Goal: Task Accomplishment & Management: Manage account settings

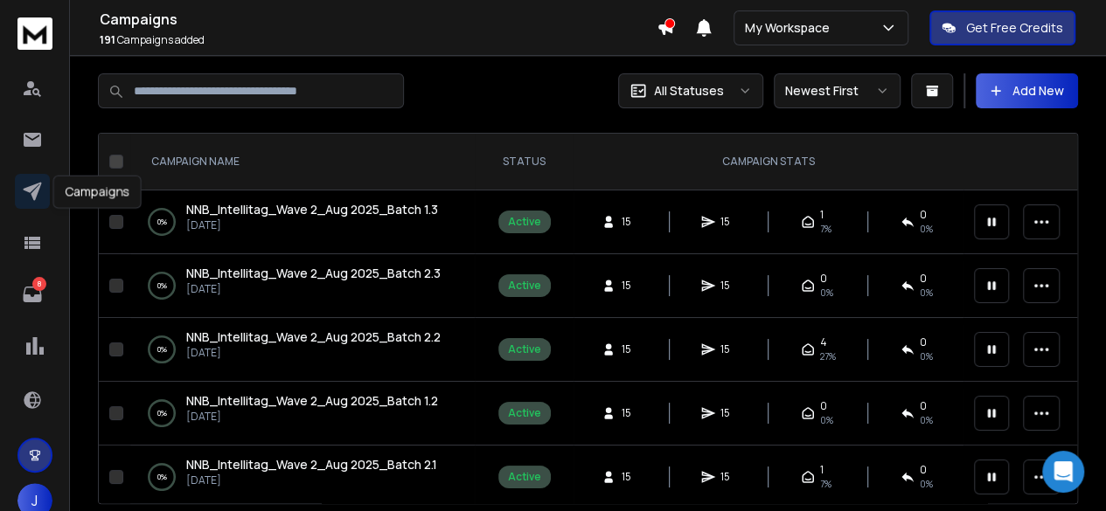
click at [1032, 213] on icon "button" at bounding box center [1040, 221] width 17 height 17
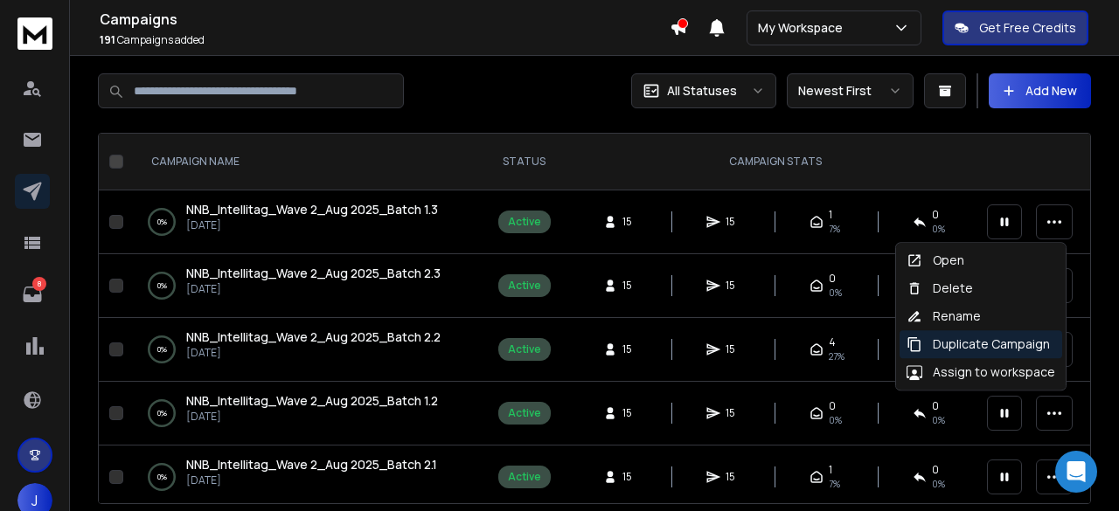
click at [977, 340] on div "Duplicate Campaign" at bounding box center [977, 344] width 143 height 17
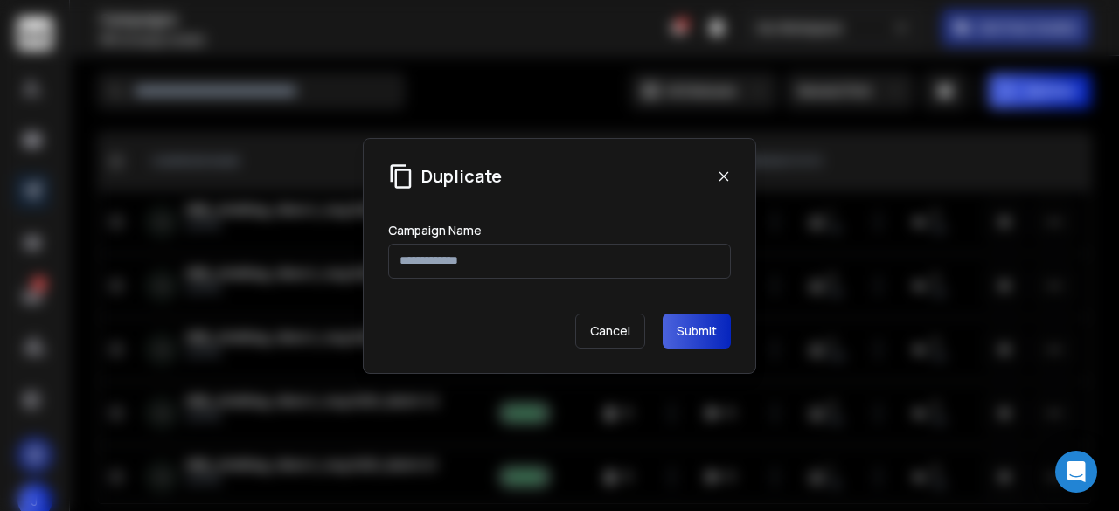
click at [612, 275] on input "text" at bounding box center [559, 261] width 343 height 35
paste input "**********"
type input "**********"
click at [684, 330] on button "Submit" at bounding box center [697, 331] width 68 height 35
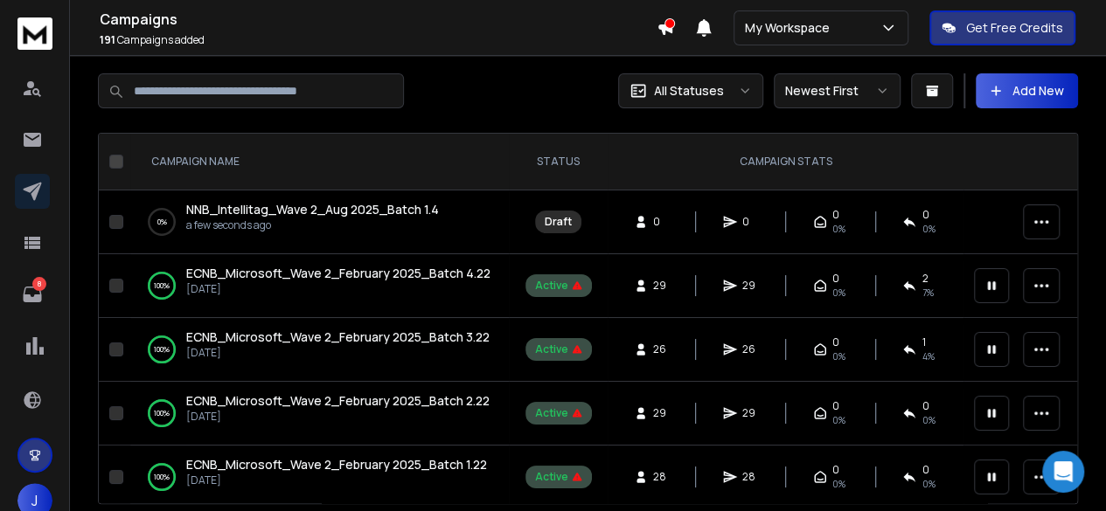
click at [269, 205] on span "NNB_Intellitag_Wave 2_Aug 2025_Batch 1.4" at bounding box center [312, 209] width 253 height 17
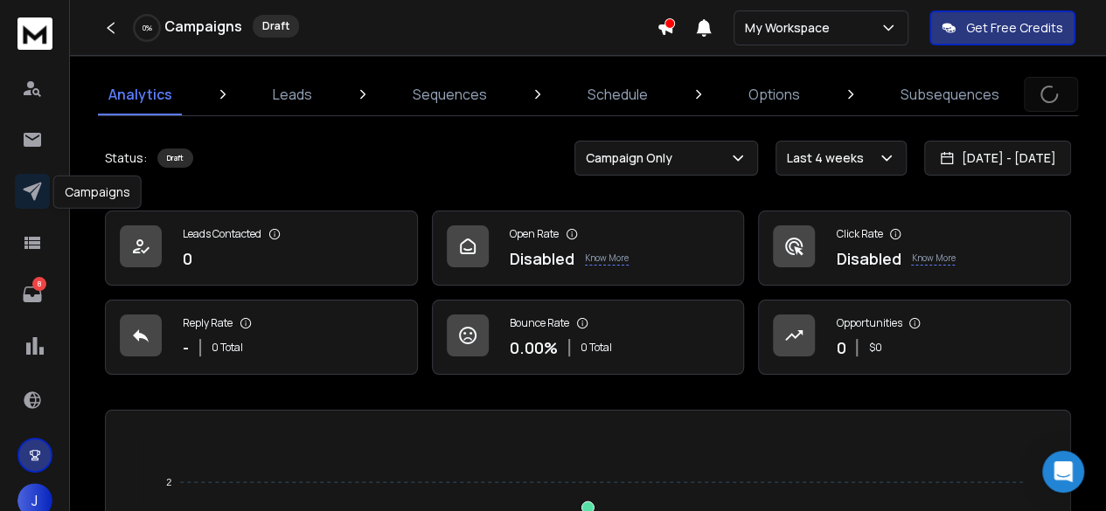
click at [38, 191] on icon at bounding box center [32, 191] width 21 height 21
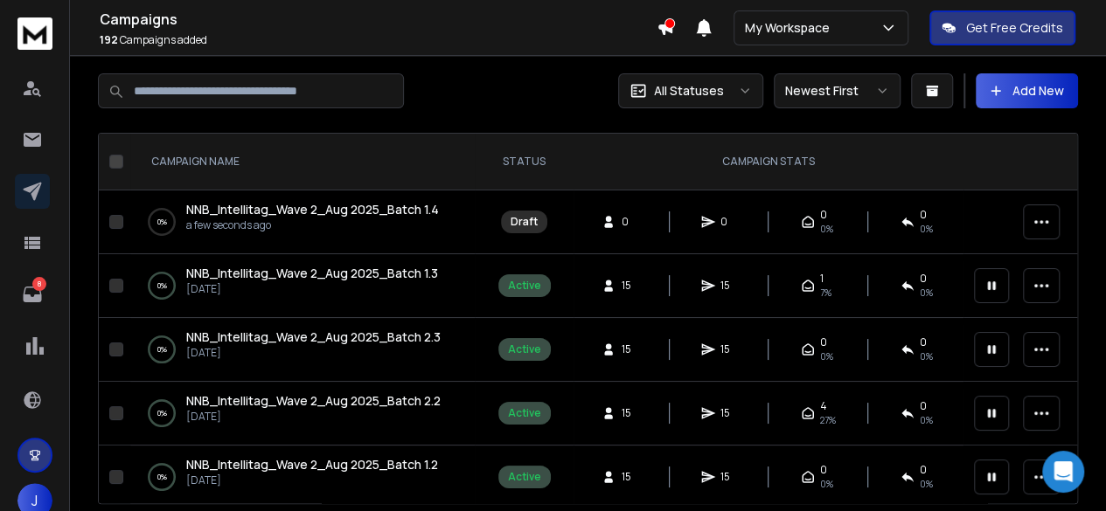
click at [297, 212] on span "NNB_Intellitag_Wave 2_Aug 2025_Batch 1.4" at bounding box center [312, 209] width 253 height 17
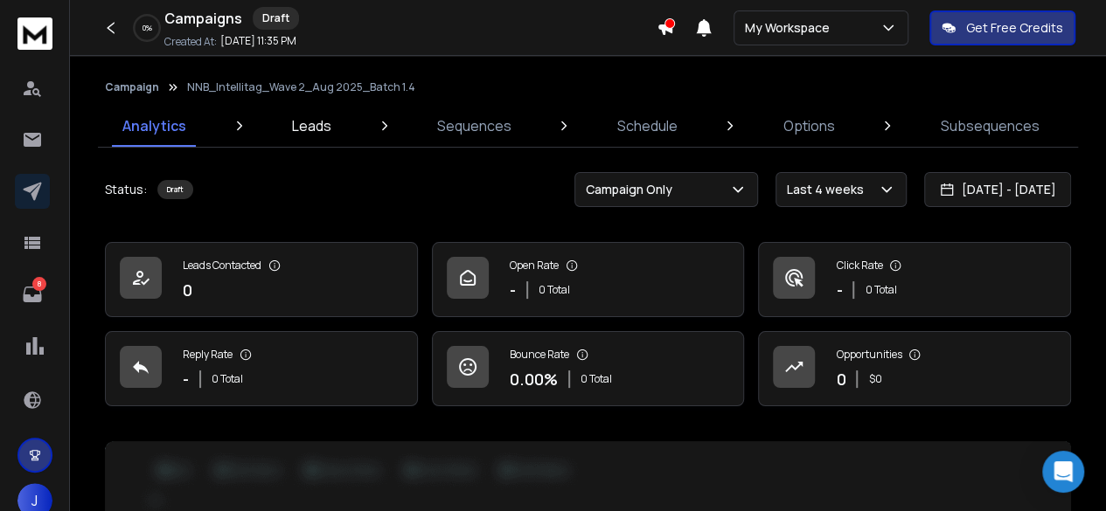
click at [311, 135] on p "Leads" at bounding box center [311, 125] width 39 height 21
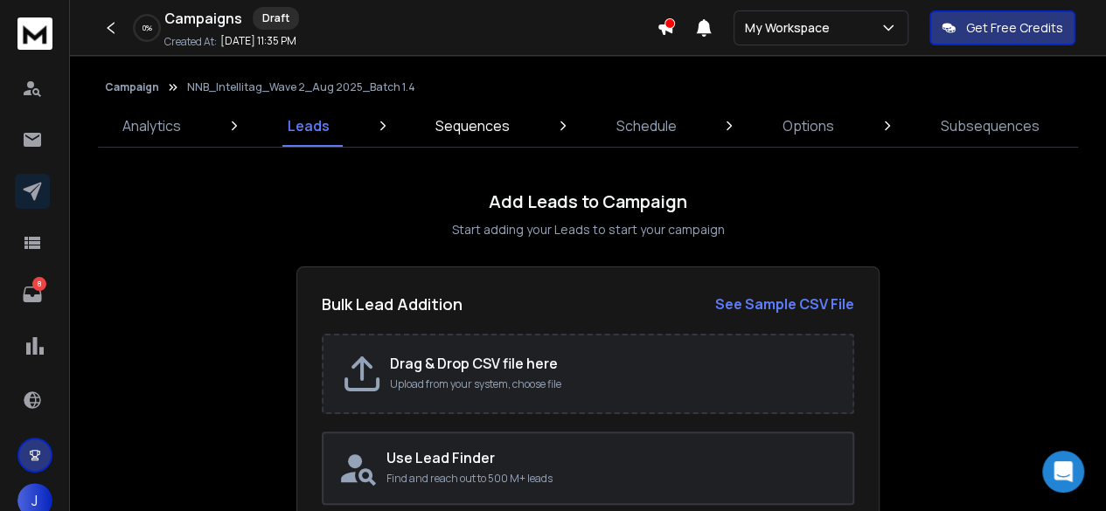
click at [475, 129] on p "Sequences" at bounding box center [472, 125] width 74 height 21
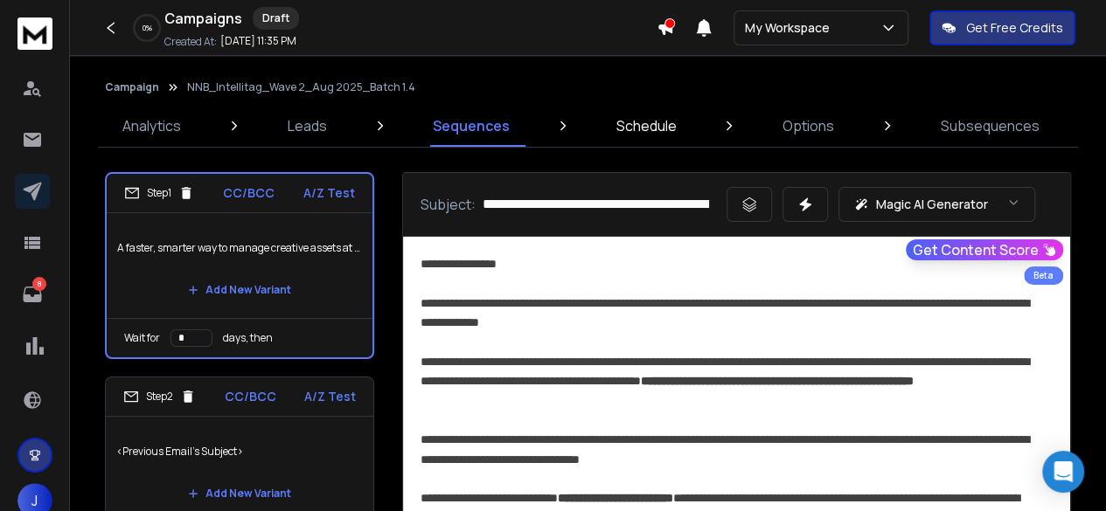
click at [640, 125] on p "Schedule" at bounding box center [646, 125] width 60 height 21
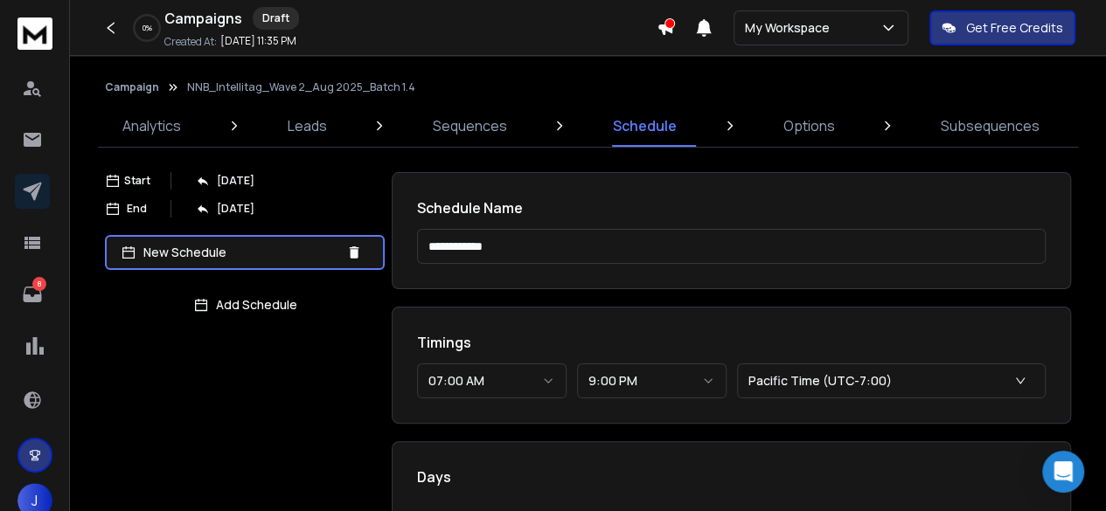
scroll to position [142, 0]
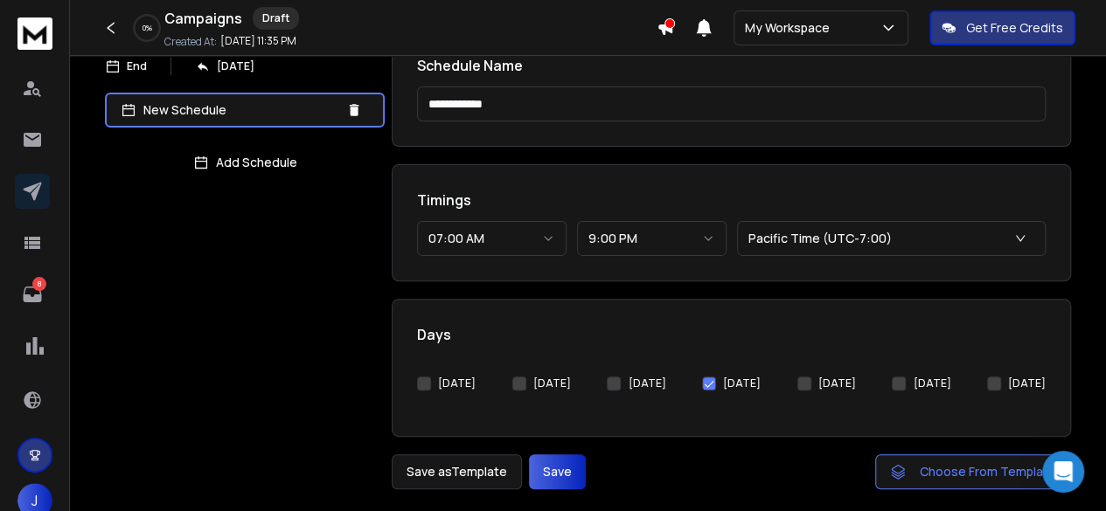
click at [517, 381] on button "[DATE]" at bounding box center [519, 384] width 14 height 14
click at [716, 385] on button "[DATE]" at bounding box center [709, 384] width 14 height 14
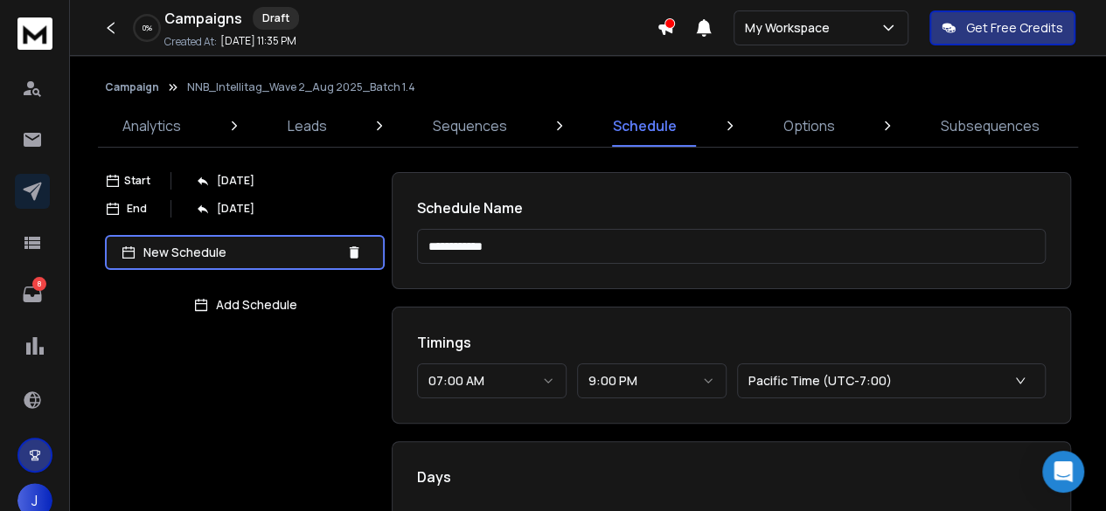
click at [254, 181] on p "[DATE]" at bounding box center [236, 181] width 38 height 14
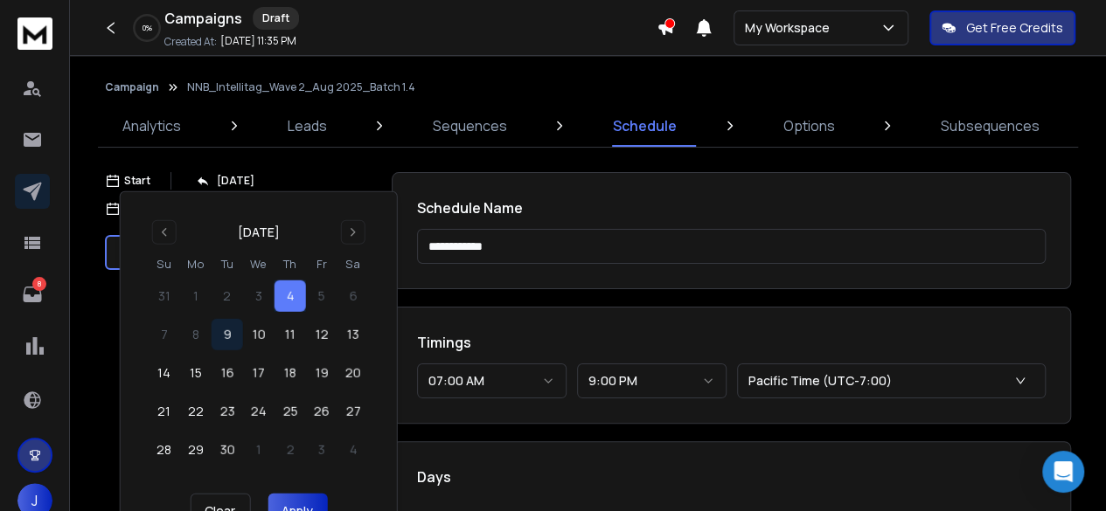
click at [226, 342] on button "9" at bounding box center [227, 334] width 31 height 31
click at [283, 497] on button "Apply" at bounding box center [296, 511] width 59 height 35
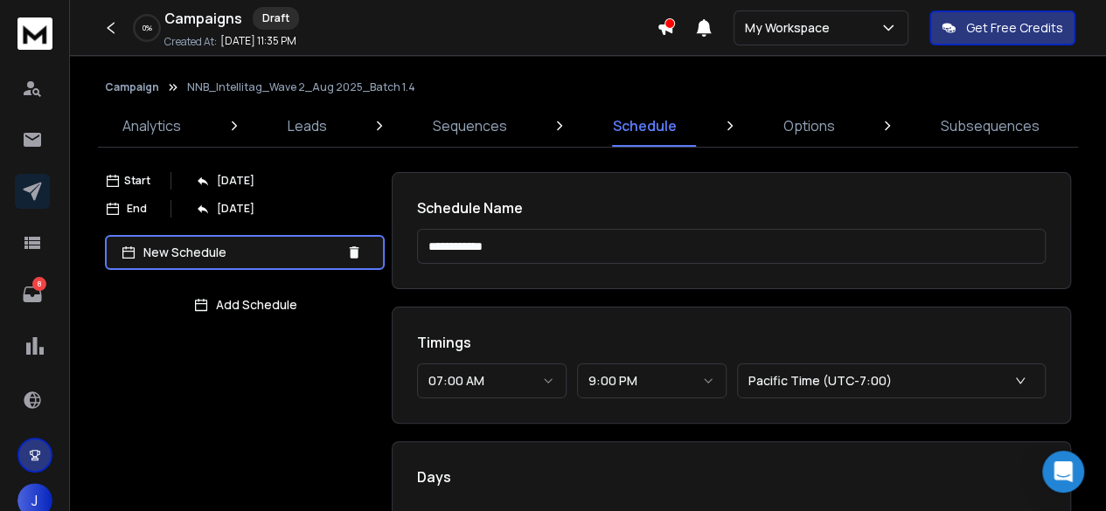
click at [237, 209] on p "[DATE]" at bounding box center [236, 209] width 38 height 14
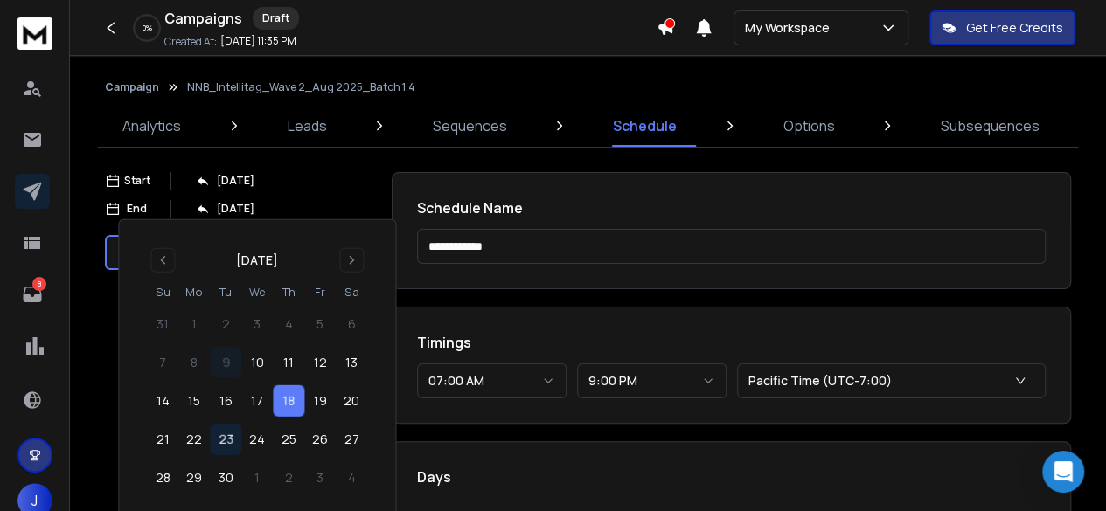
click at [229, 440] on button "23" at bounding box center [225, 439] width 31 height 31
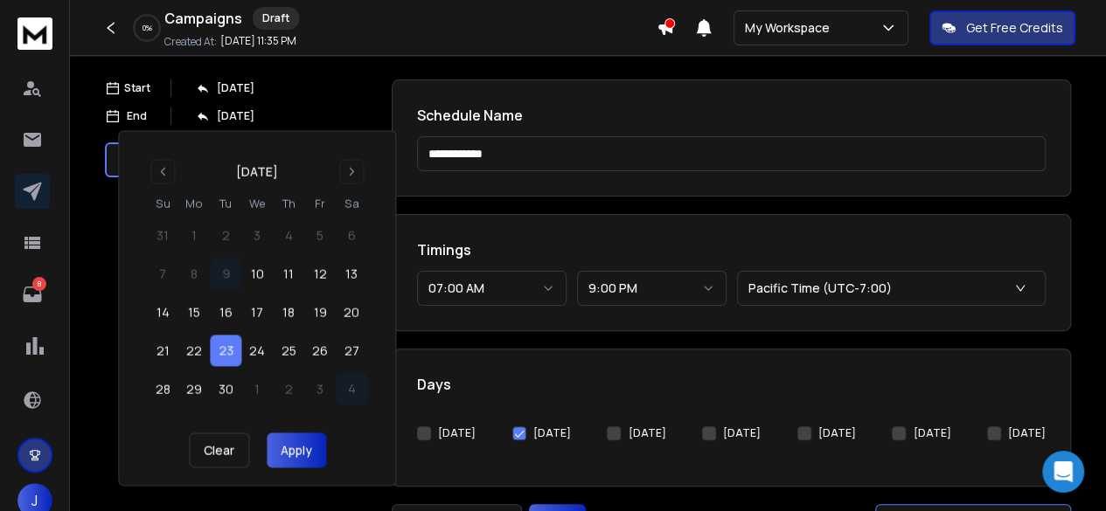
scroll to position [94, 0]
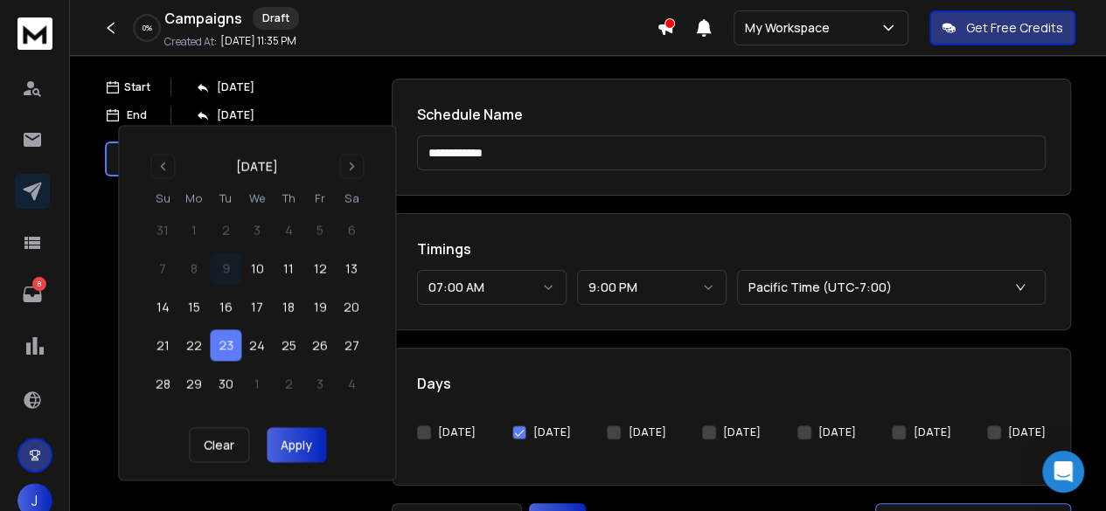
click at [309, 452] on button "Apply" at bounding box center [296, 445] width 59 height 35
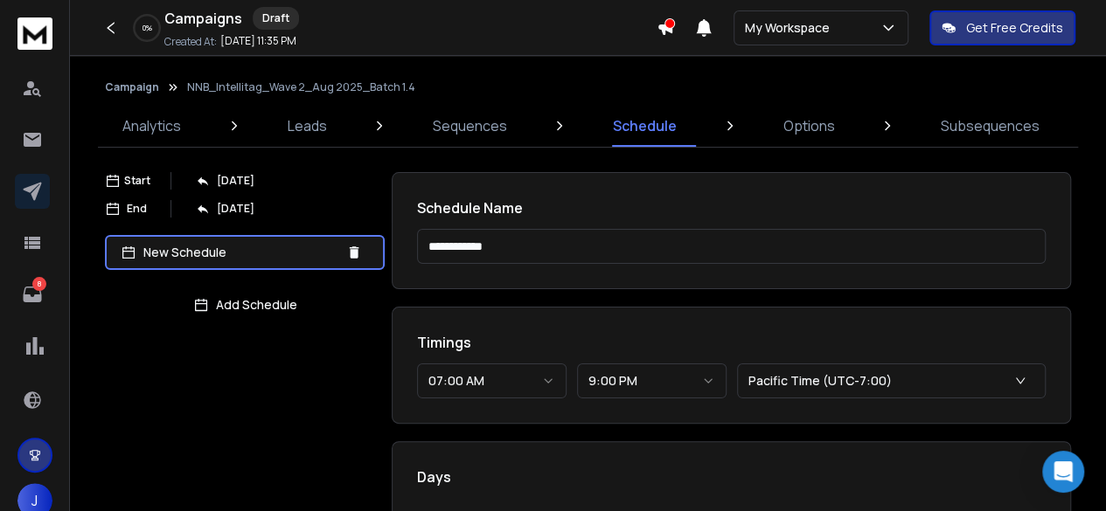
scroll to position [142, 0]
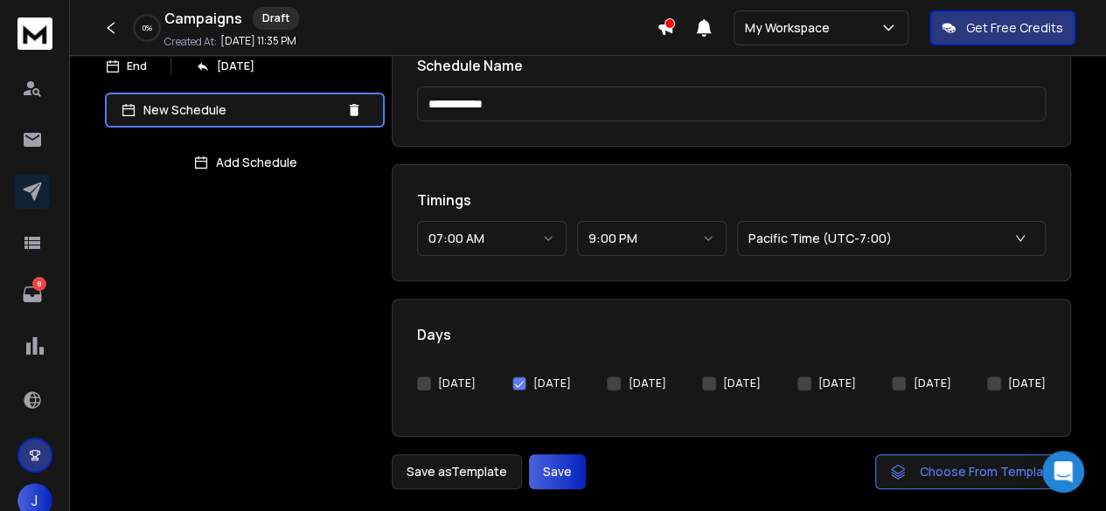
click at [542, 469] on button "Save" at bounding box center [557, 471] width 57 height 35
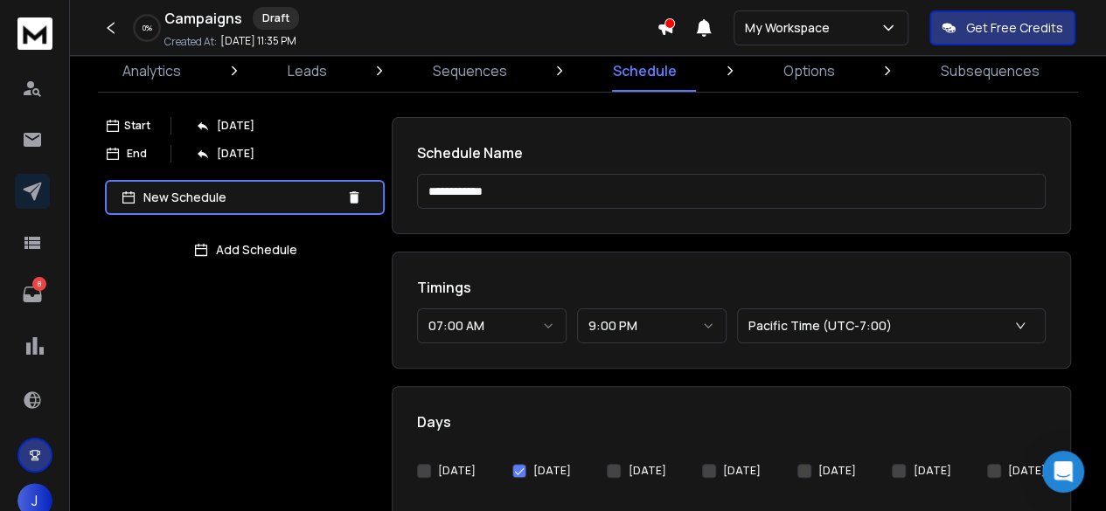
scroll to position [59, 0]
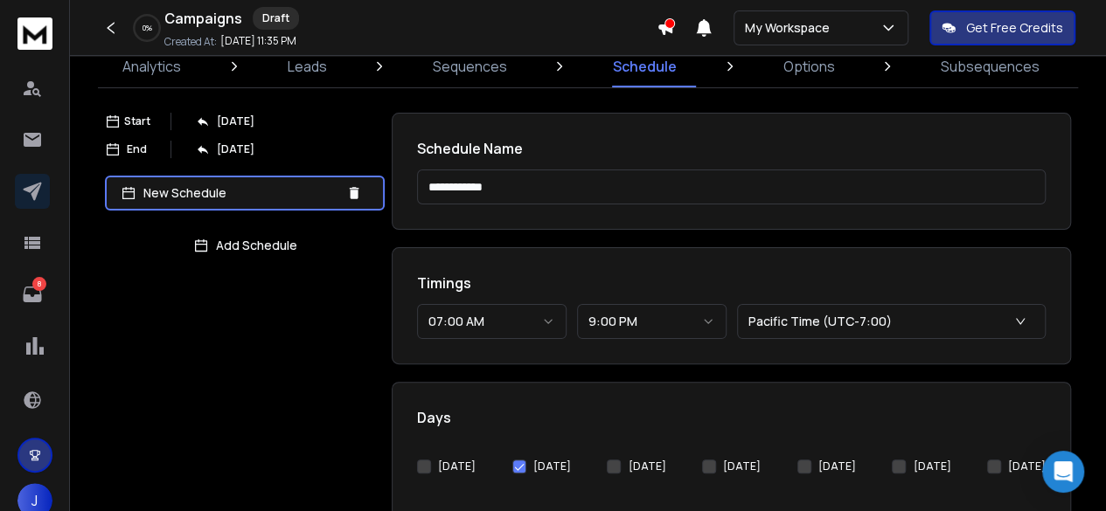
click at [309, 410] on div "**********" at bounding box center [588, 343] width 966 height 460
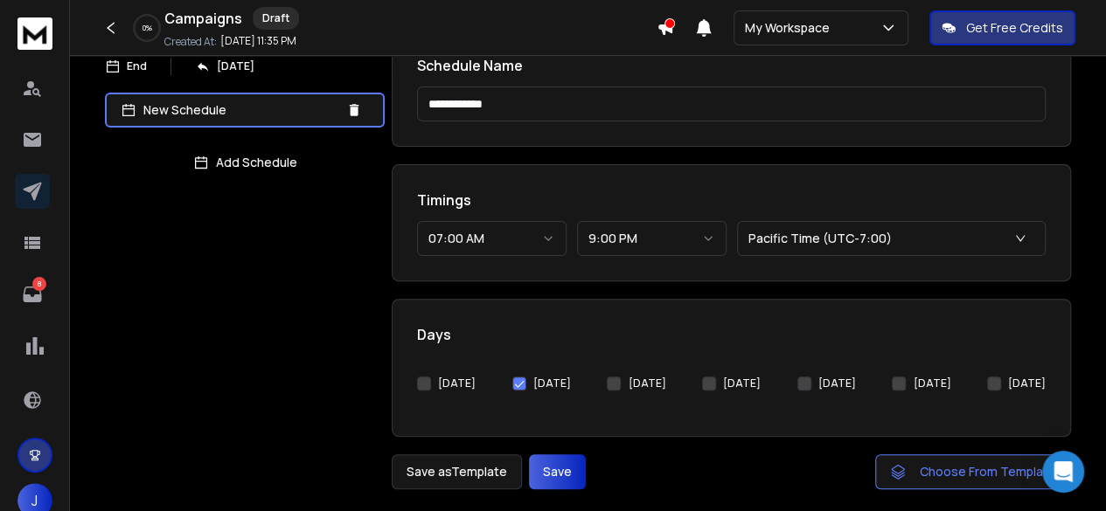
click at [1095, 306] on div "**********" at bounding box center [588, 213] width 1036 height 600
click at [544, 469] on button "Save" at bounding box center [557, 471] width 57 height 35
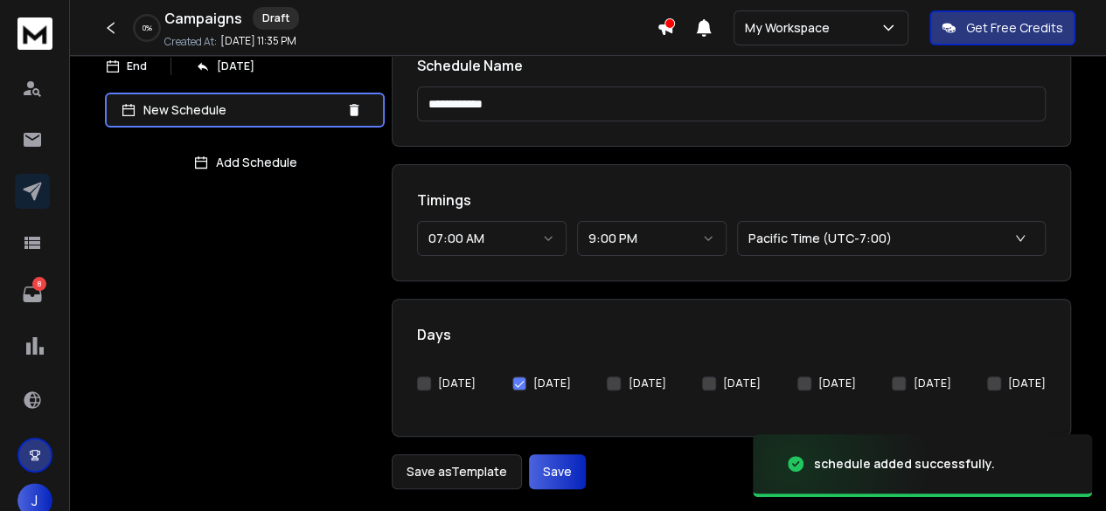
scroll to position [0, 0]
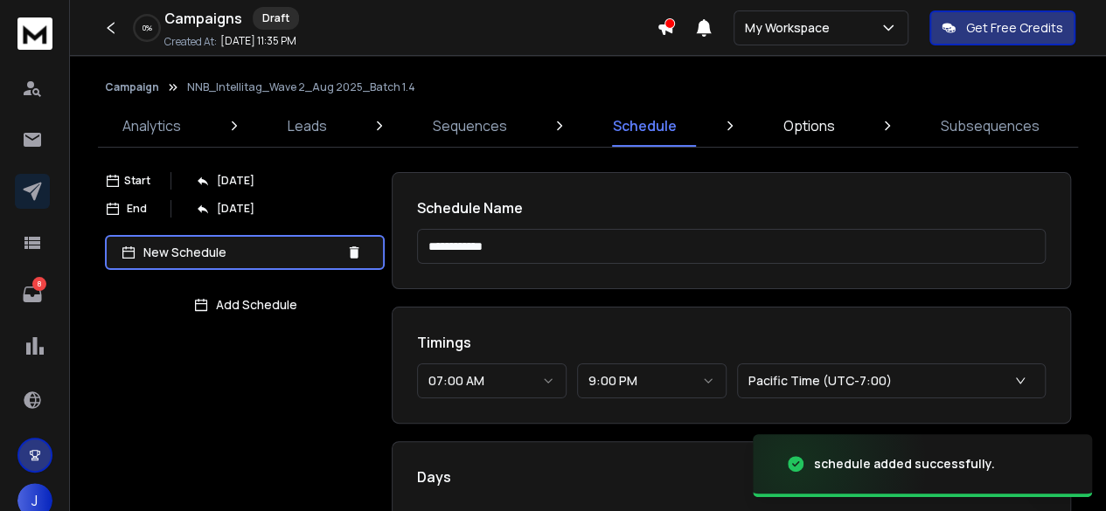
click at [826, 128] on p "Options" at bounding box center [808, 125] width 52 height 21
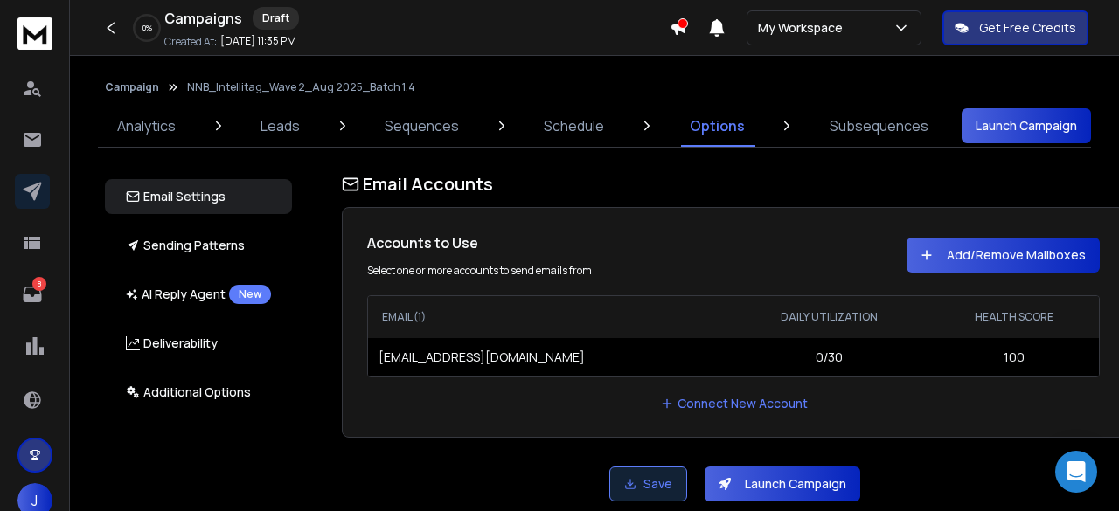
click at [638, 483] on button "Save" at bounding box center [648, 484] width 78 height 35
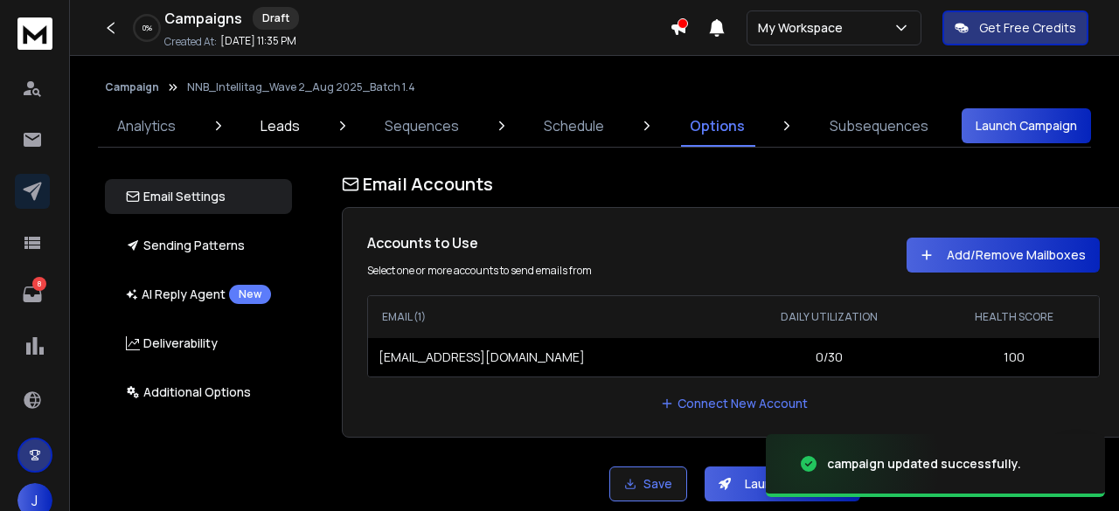
click at [294, 127] on p "Leads" at bounding box center [279, 125] width 39 height 21
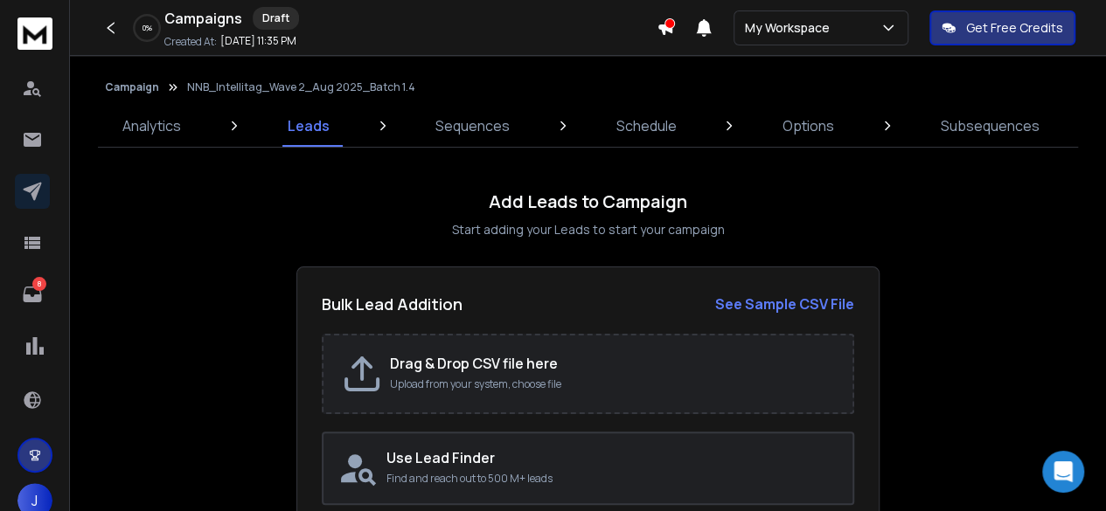
click at [439, 373] on h2 "Drag & Drop CSV file here" at bounding box center [612, 363] width 445 height 21
type input "**********"
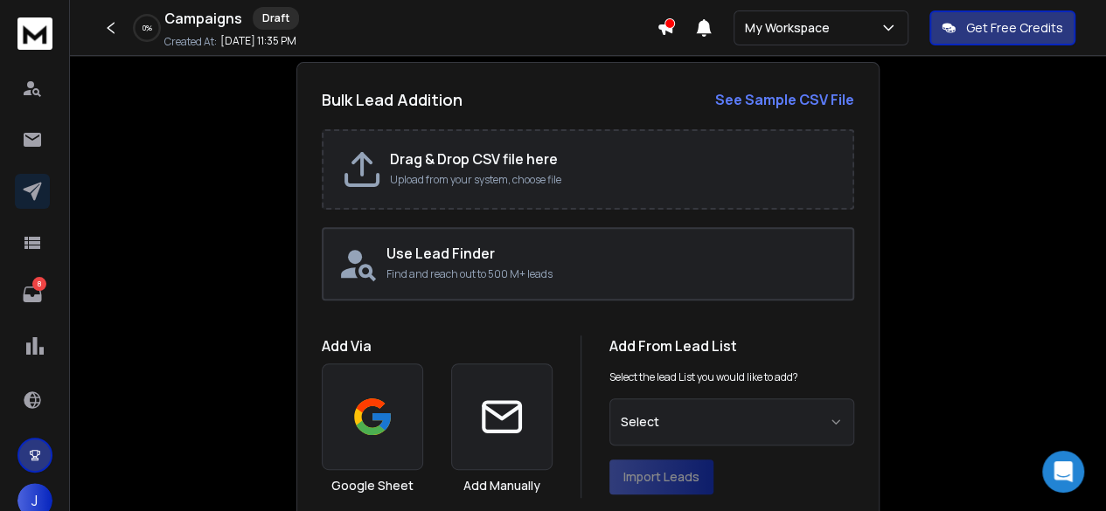
scroll to position [232, 0]
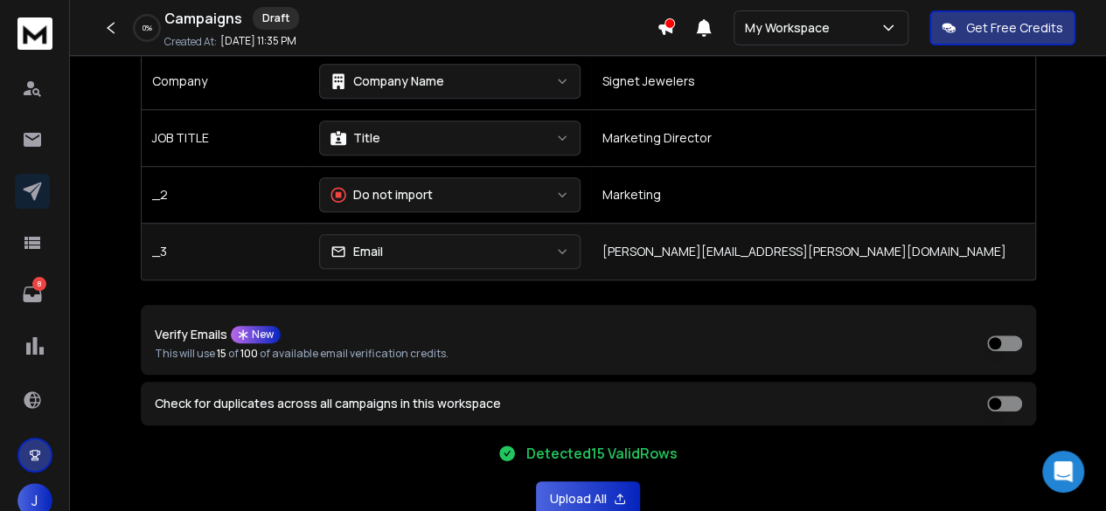
scroll to position [497, 0]
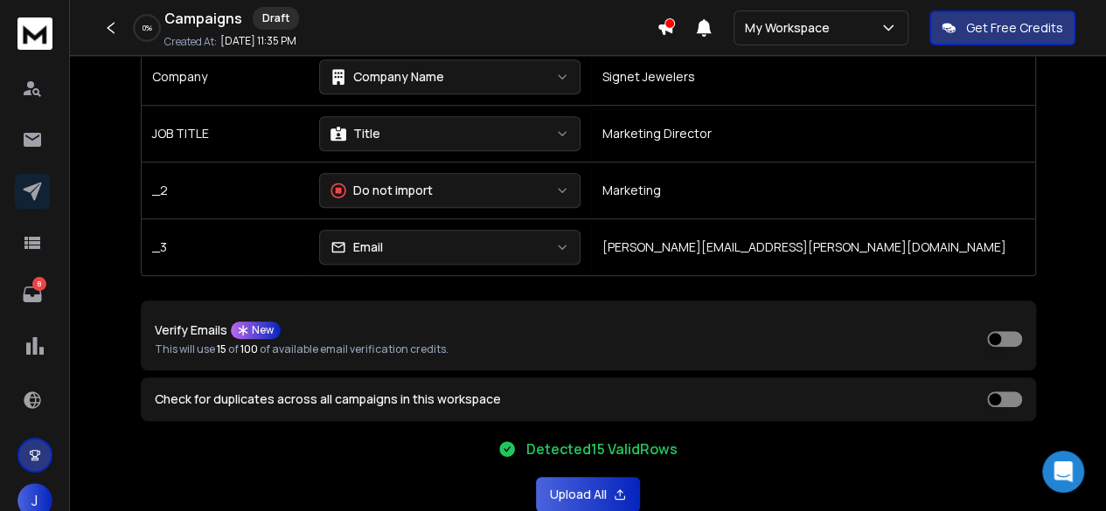
click at [559, 486] on button "Upload All" at bounding box center [588, 494] width 104 height 35
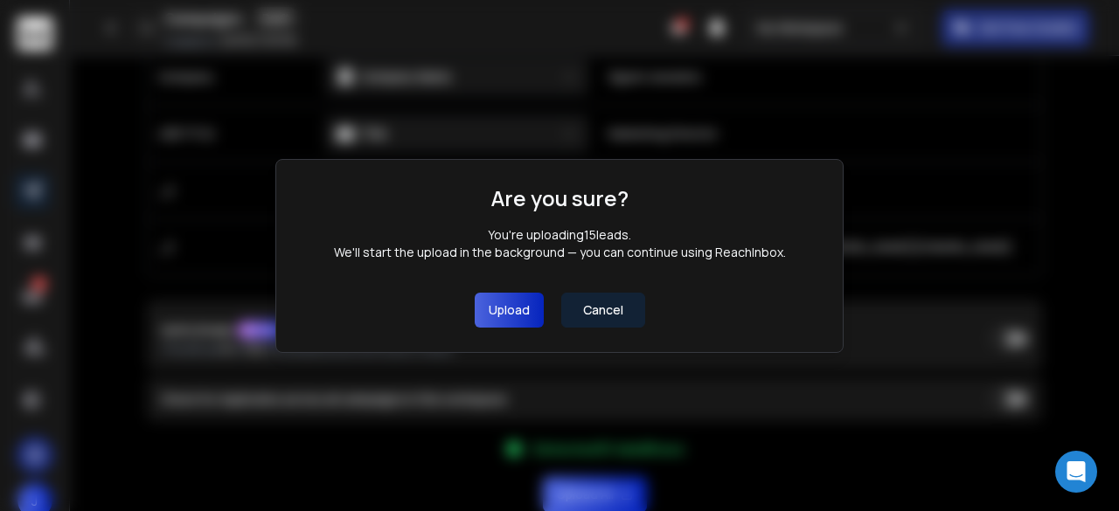
click at [512, 309] on button "Upload" at bounding box center [509, 310] width 69 height 35
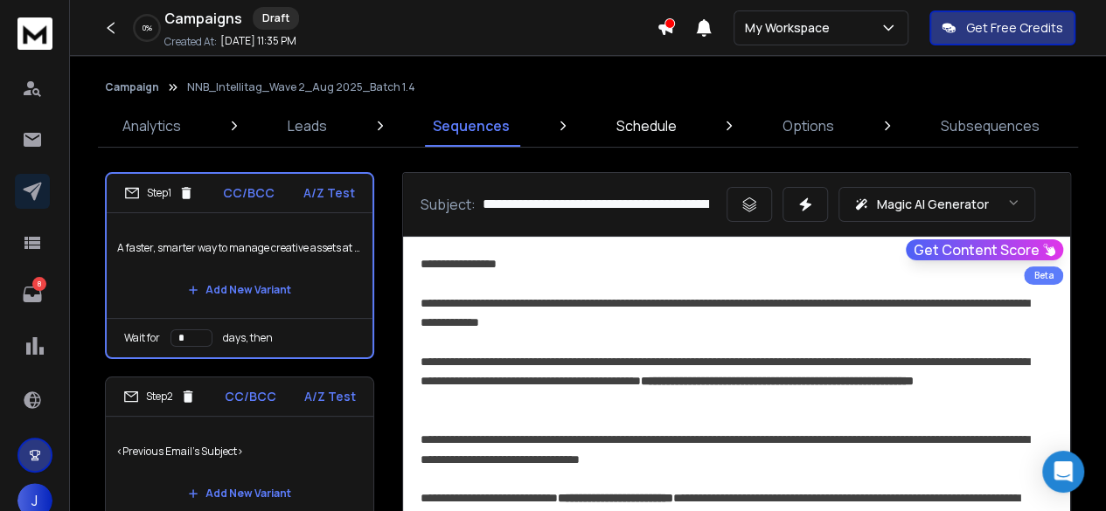
click at [648, 115] on p "Schedule" at bounding box center [646, 125] width 60 height 21
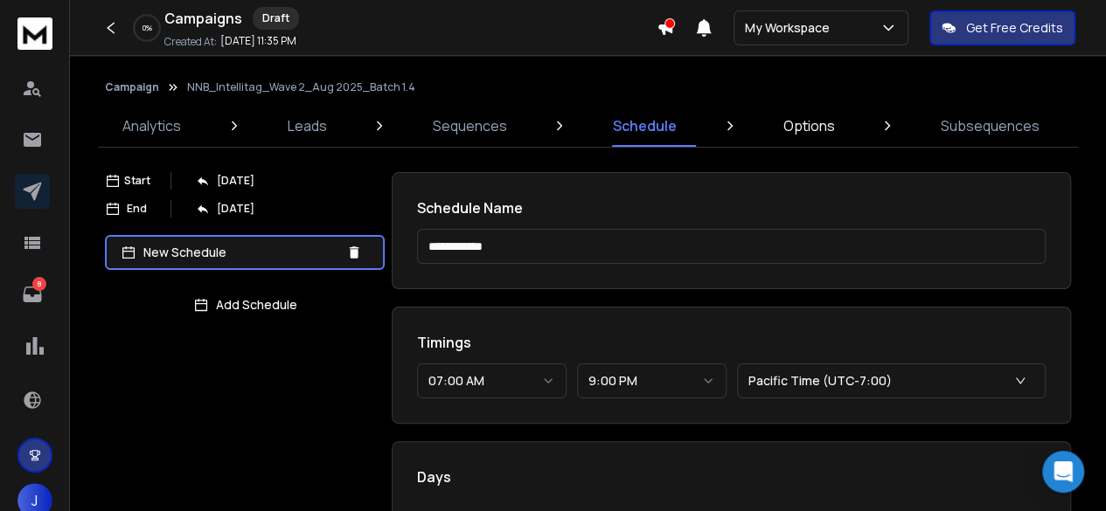
click at [804, 120] on p "Options" at bounding box center [808, 125] width 52 height 21
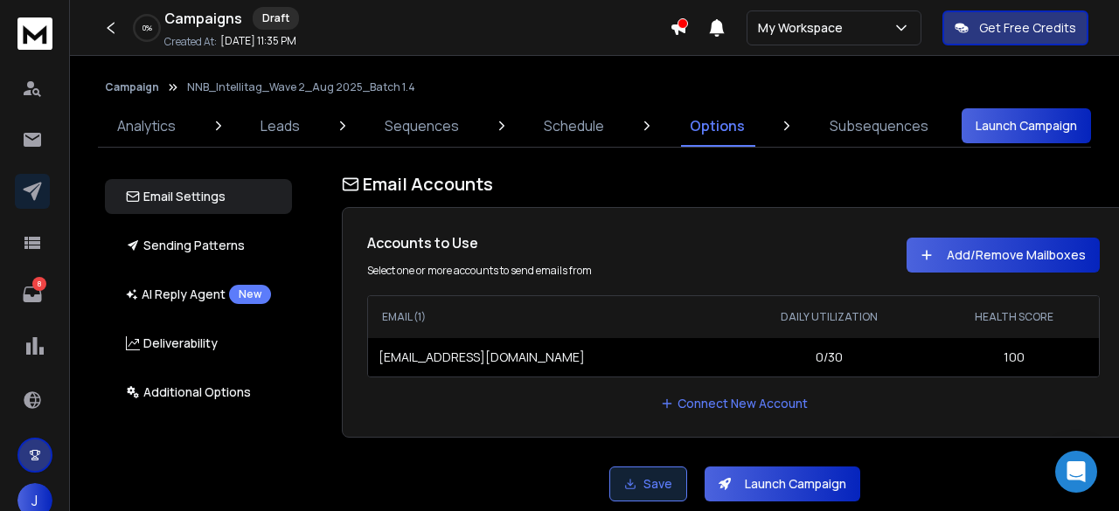
click at [665, 495] on button "Save" at bounding box center [648, 484] width 78 height 35
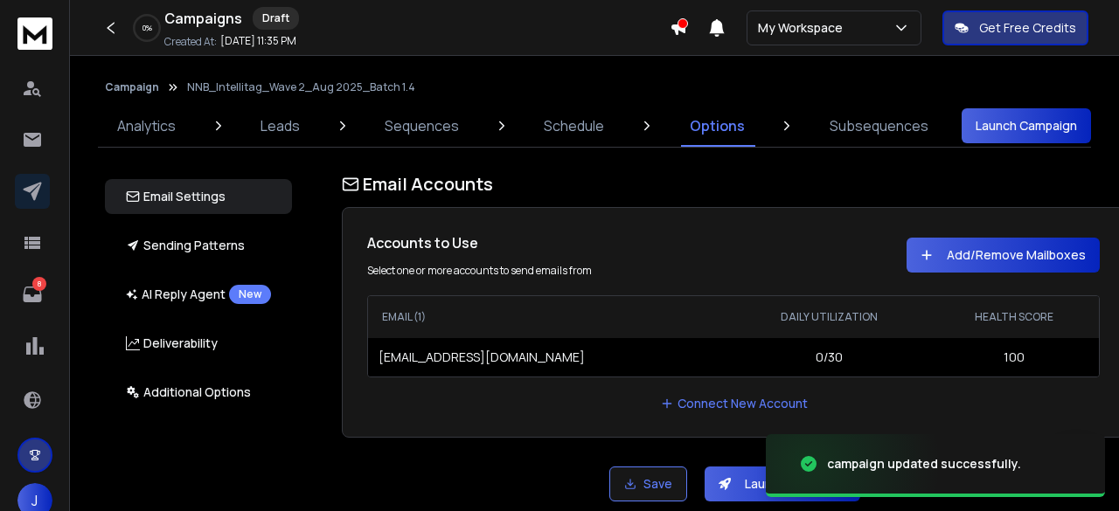
click at [746, 485] on button "Launch Campaign" at bounding box center [782, 484] width 156 height 35
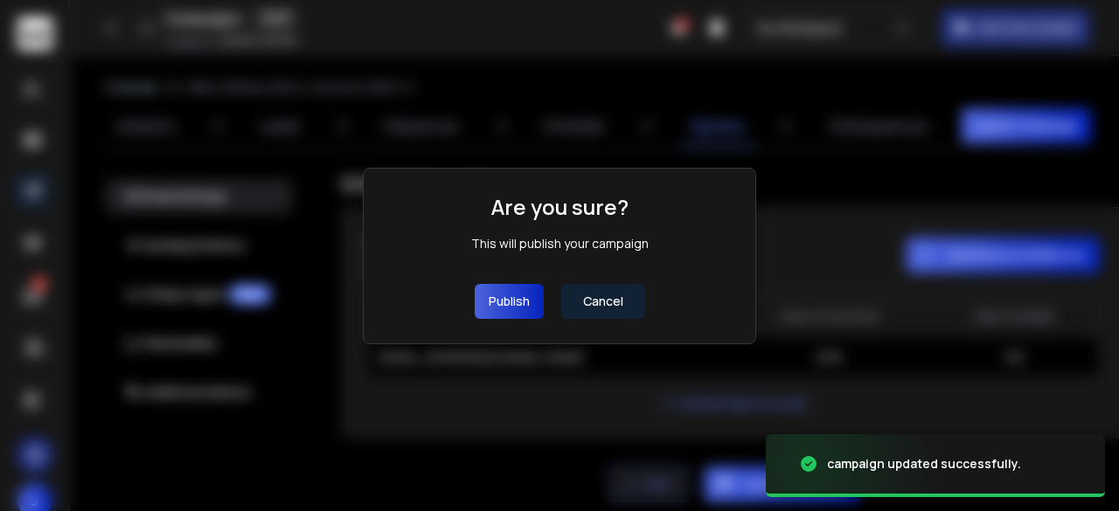
click at [503, 314] on button "Publish" at bounding box center [509, 301] width 69 height 35
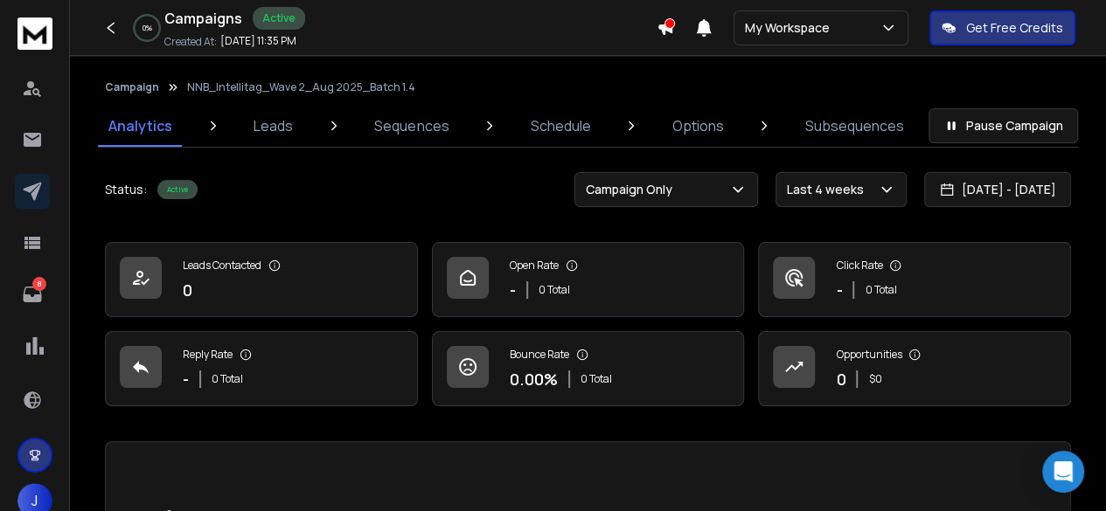
click at [143, 90] on button "Campaign" at bounding box center [132, 87] width 54 height 14
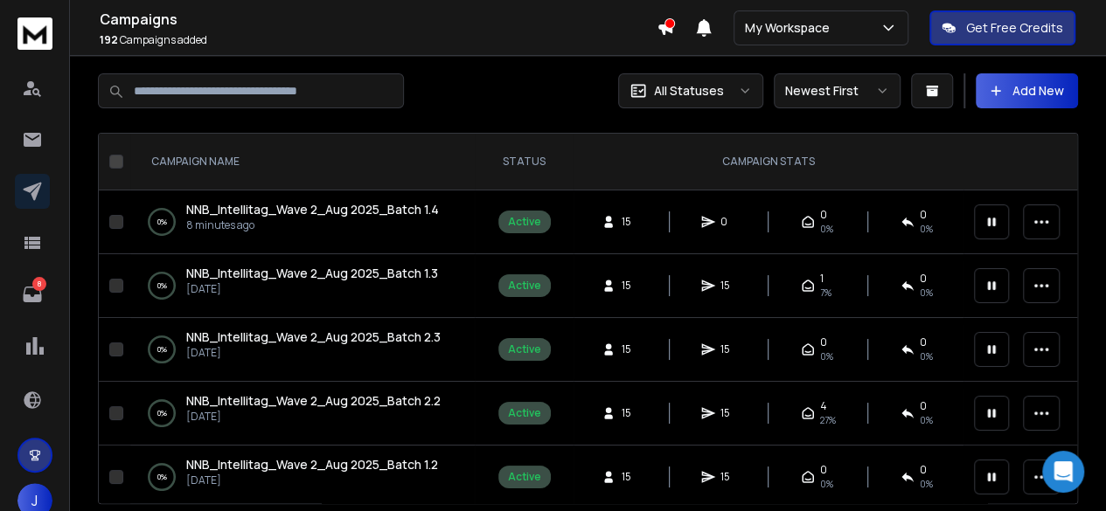
click at [1035, 216] on icon "button" at bounding box center [1040, 221] width 17 height 17
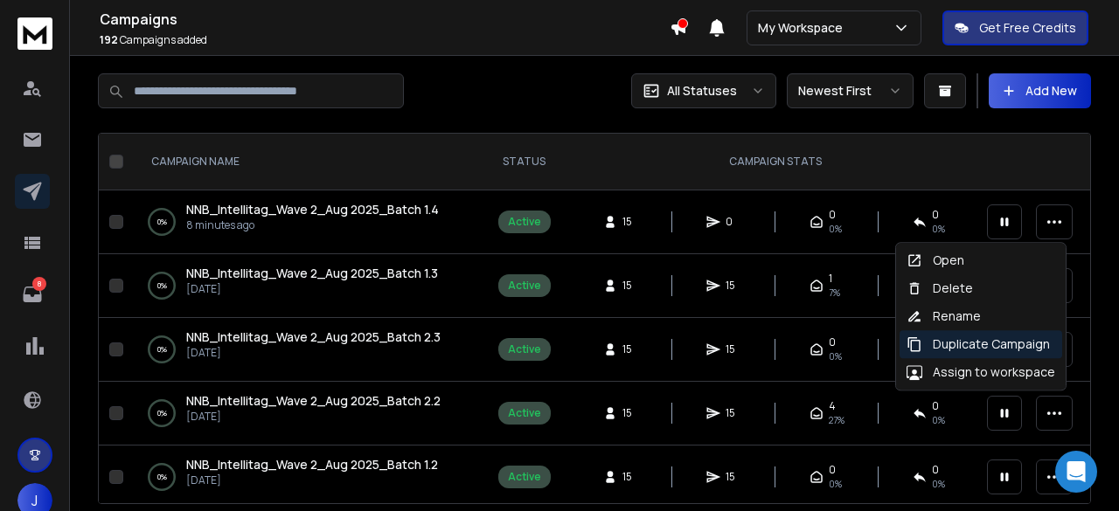
click at [967, 343] on div "Duplicate Campaign" at bounding box center [977, 344] width 143 height 17
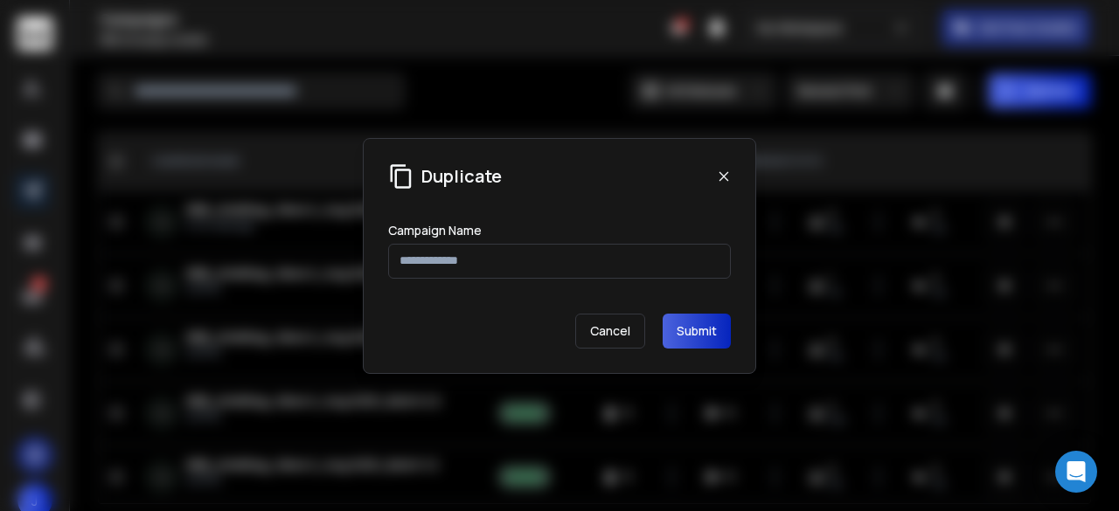
click at [648, 270] on input "text" at bounding box center [559, 261] width 343 height 35
paste input "**********"
type input "**********"
click at [694, 322] on button "Submit" at bounding box center [697, 331] width 68 height 35
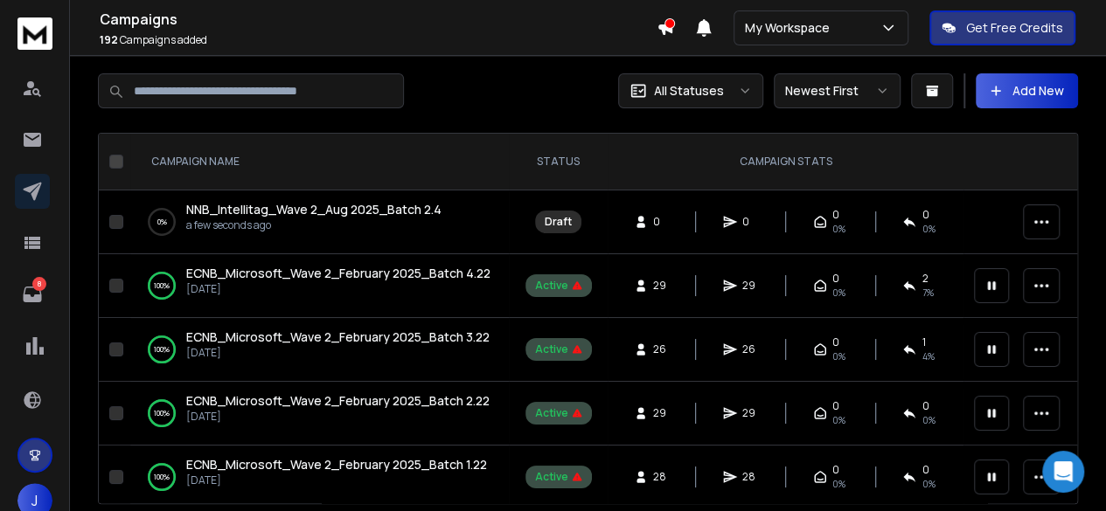
click at [348, 216] on span "NNB_Intellitag_Wave 2_Aug 2025_Batch 2.4" at bounding box center [313, 209] width 255 height 17
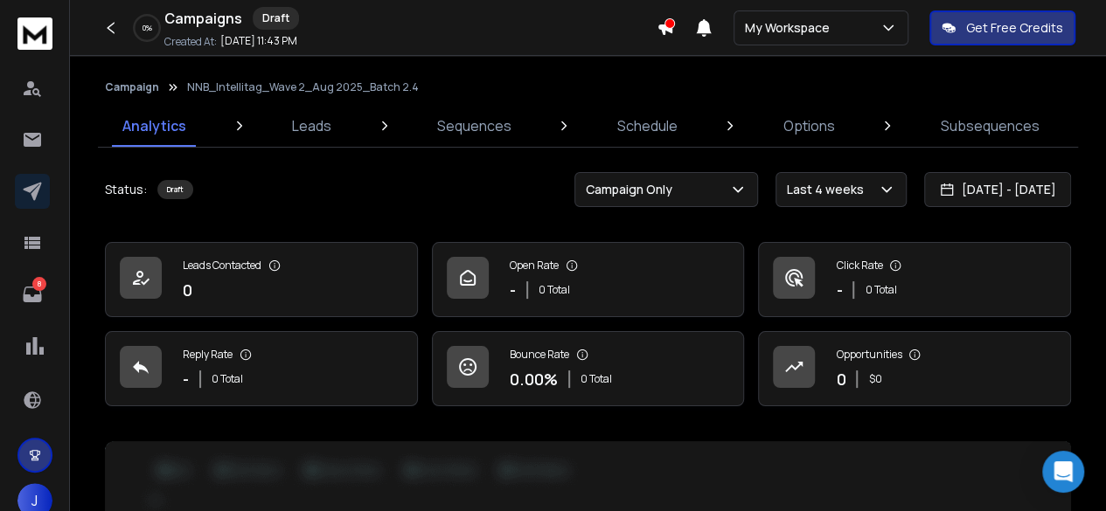
click at [149, 87] on button "Campaign" at bounding box center [132, 87] width 54 height 14
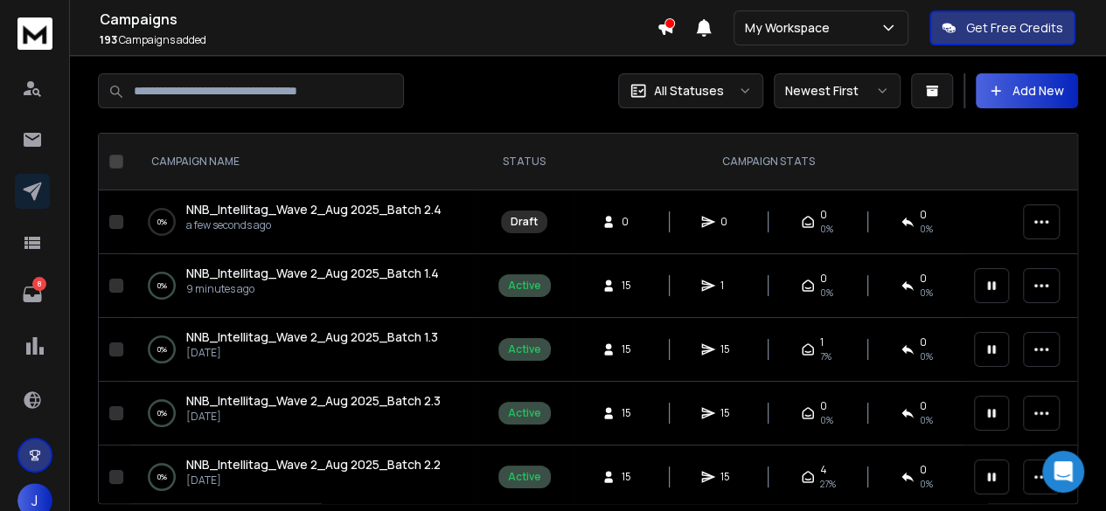
click at [332, 210] on span "NNB_Intellitag_Wave 2_Aug 2025_Batch 2.4" at bounding box center [313, 209] width 255 height 17
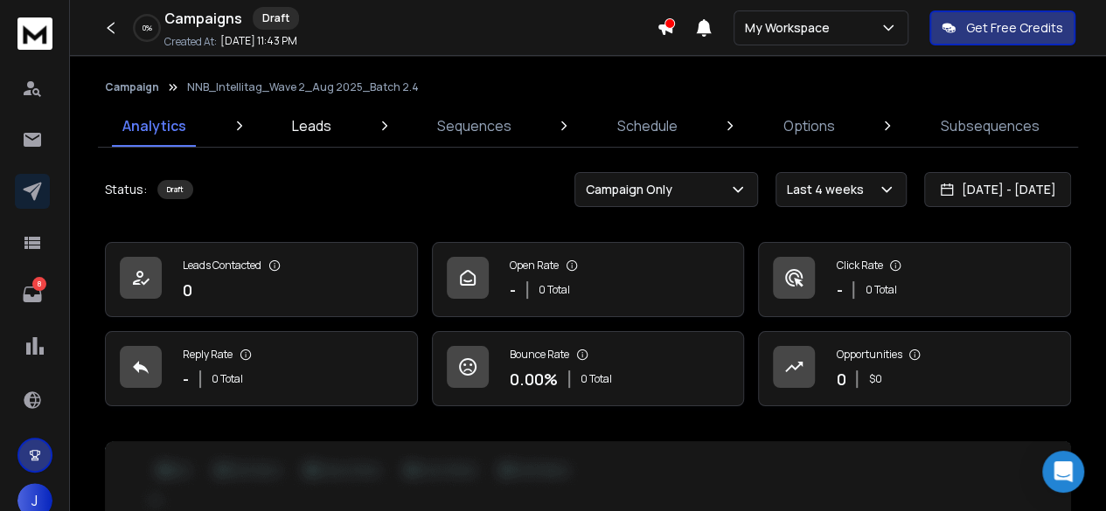
click at [309, 133] on p "Leads" at bounding box center [311, 125] width 39 height 21
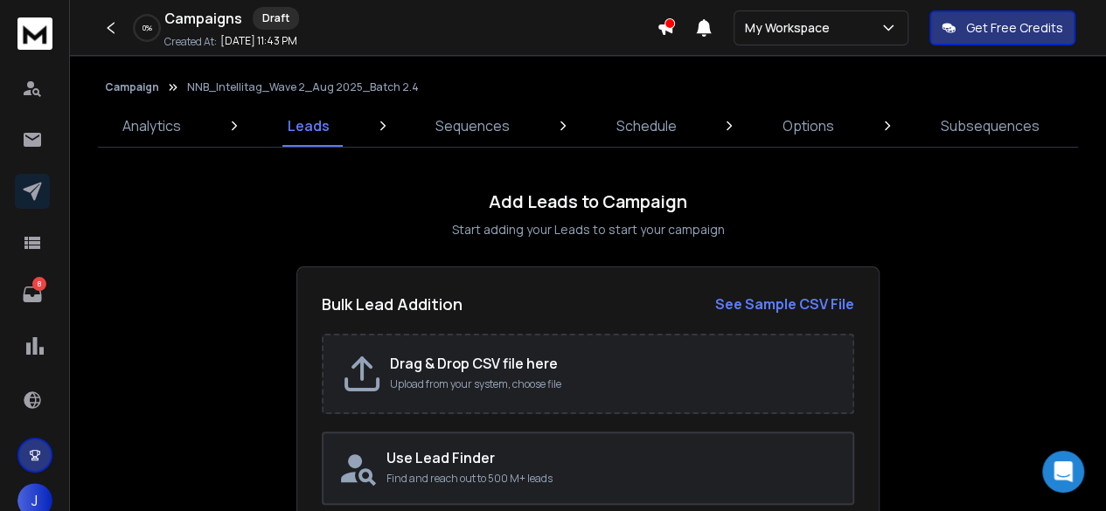
click at [449, 364] on h2 "Drag & Drop CSV file here" at bounding box center [612, 363] width 445 height 21
type input "**********"
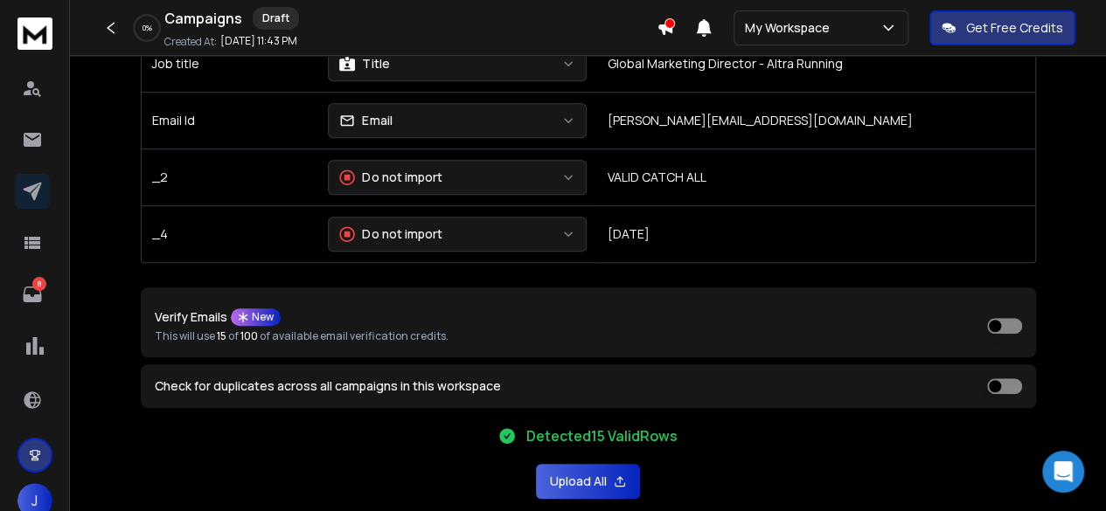
scroll to position [579, 0]
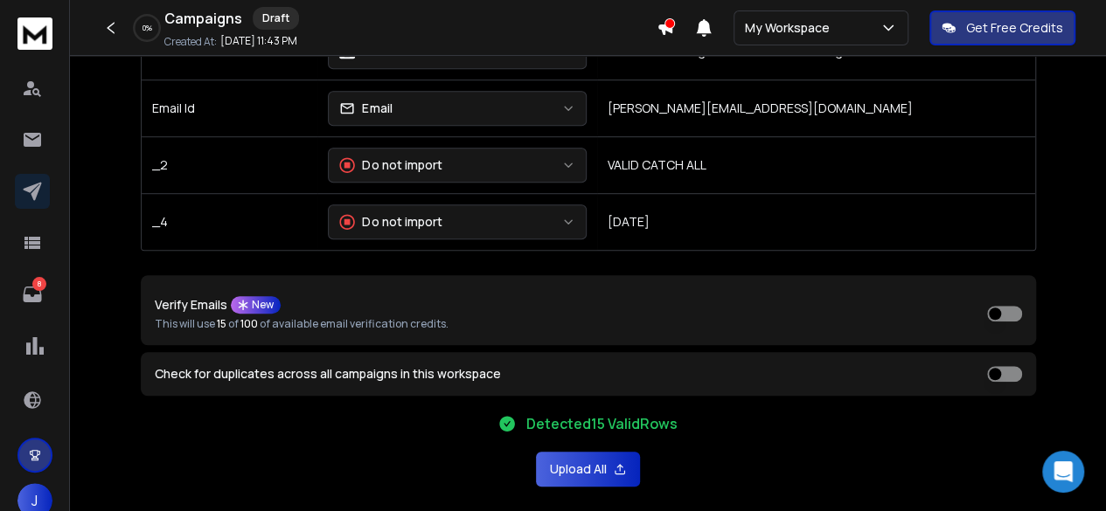
click at [561, 466] on button "Upload All" at bounding box center [588, 469] width 104 height 35
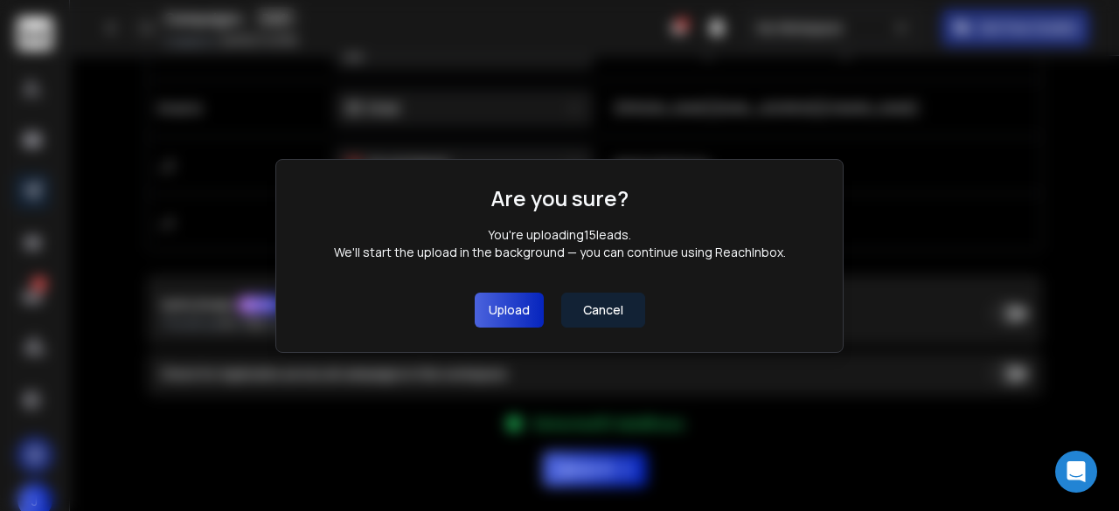
click at [517, 316] on button "Upload" at bounding box center [509, 310] width 69 height 35
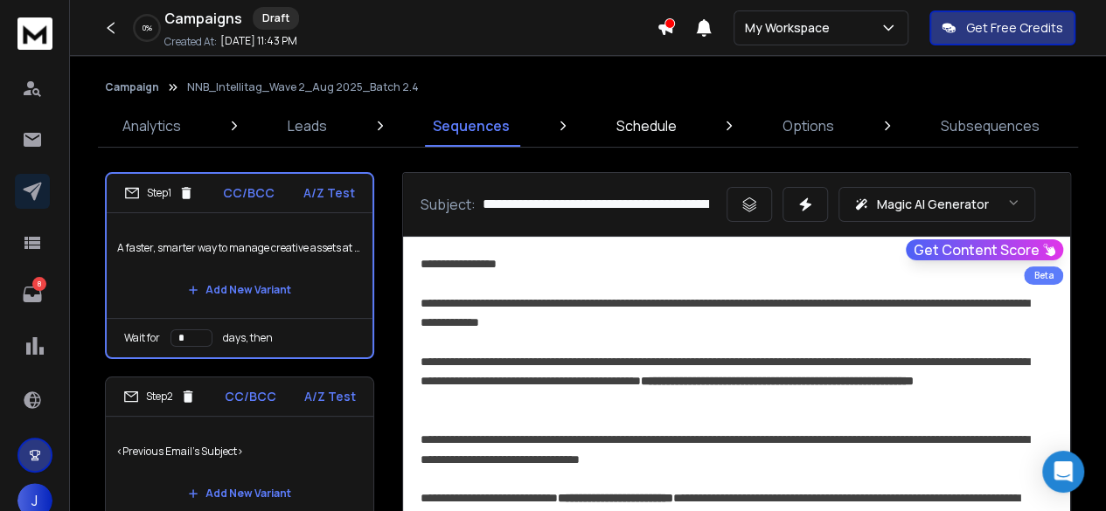
click at [670, 114] on link "Schedule" at bounding box center [646, 126] width 81 height 42
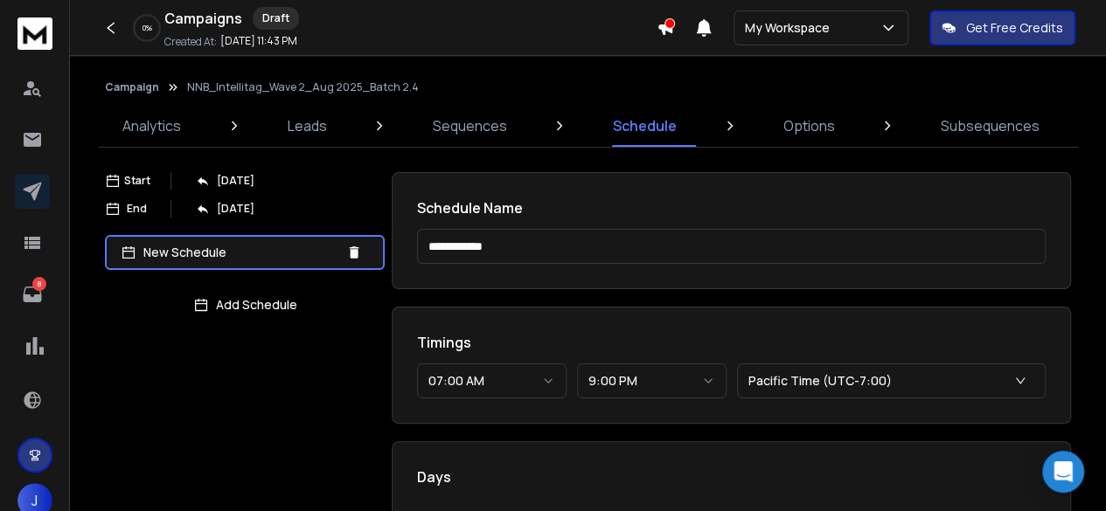
scroll to position [142, 0]
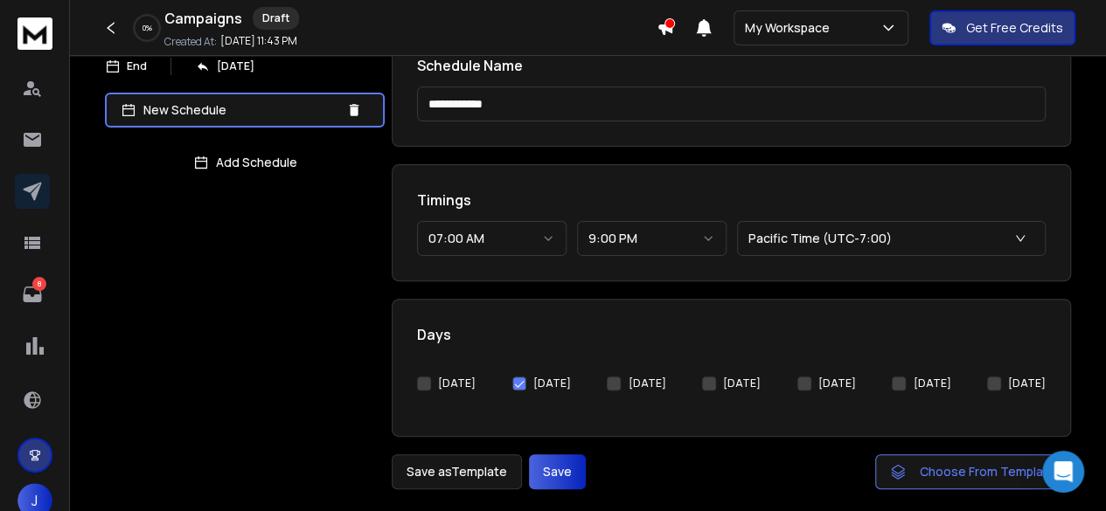
click at [551, 468] on button "Save" at bounding box center [557, 471] width 57 height 35
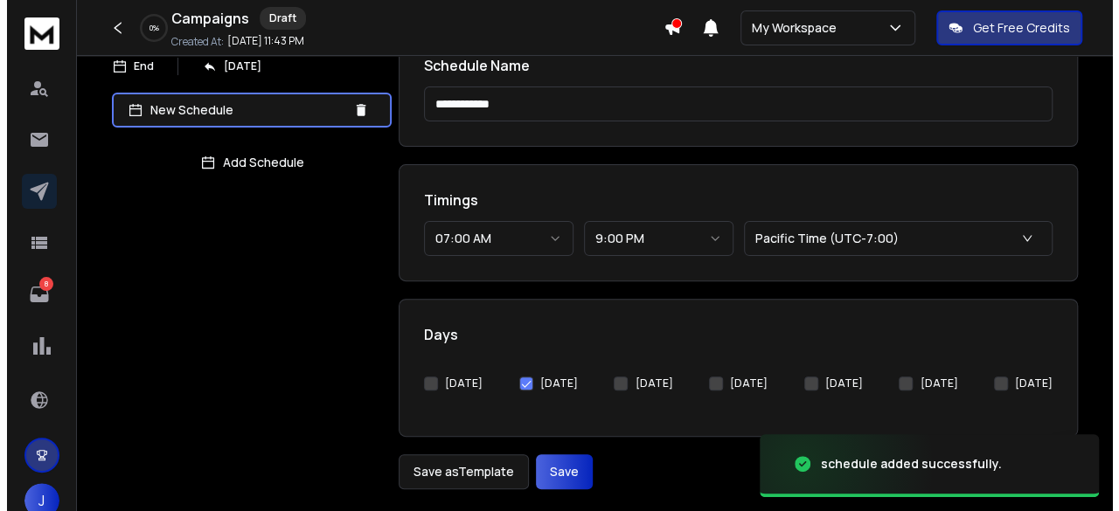
scroll to position [0, 0]
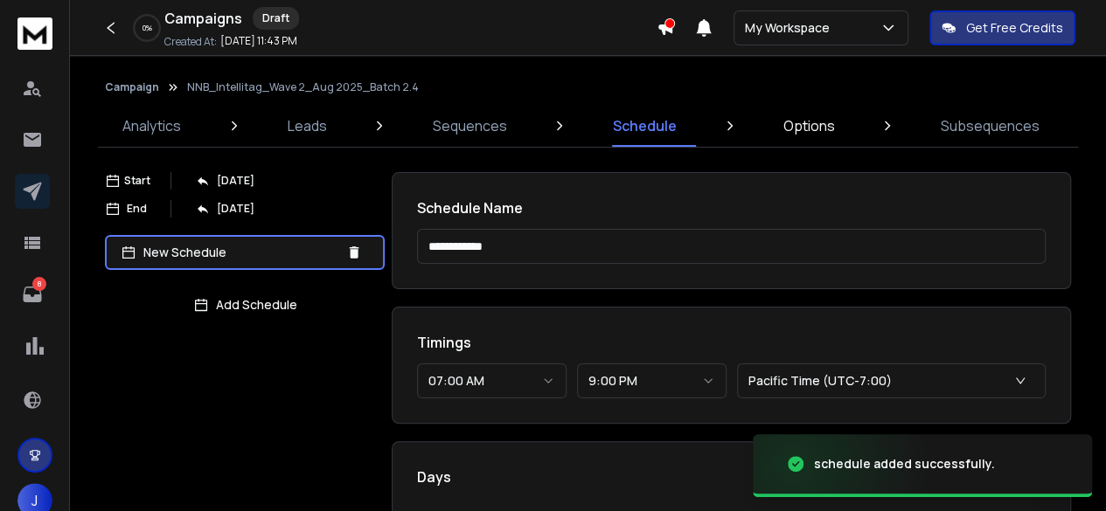
click at [838, 132] on link "Options" at bounding box center [808, 126] width 73 height 42
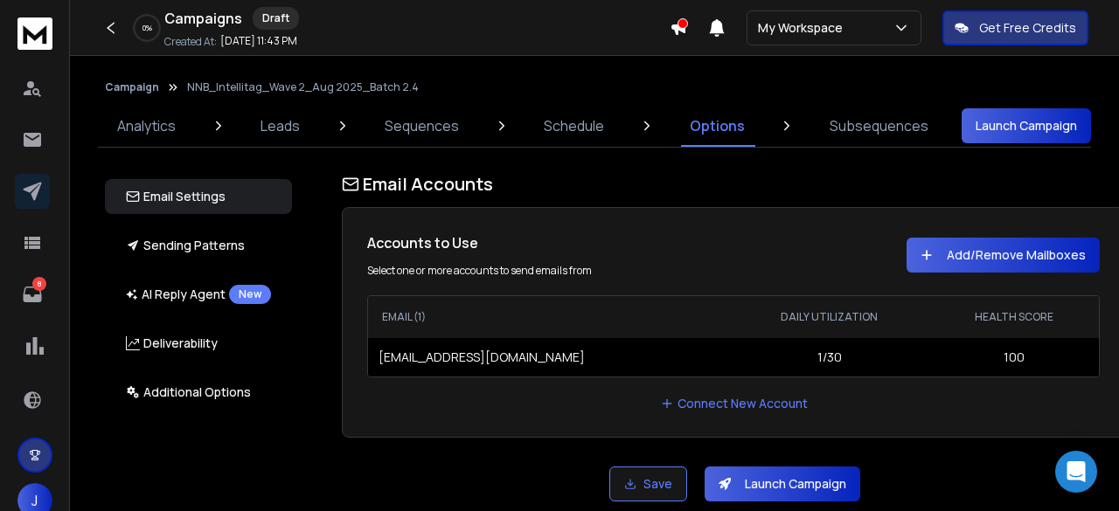
click at [958, 265] on button "Add/Remove Mailboxes" at bounding box center [1002, 255] width 193 height 35
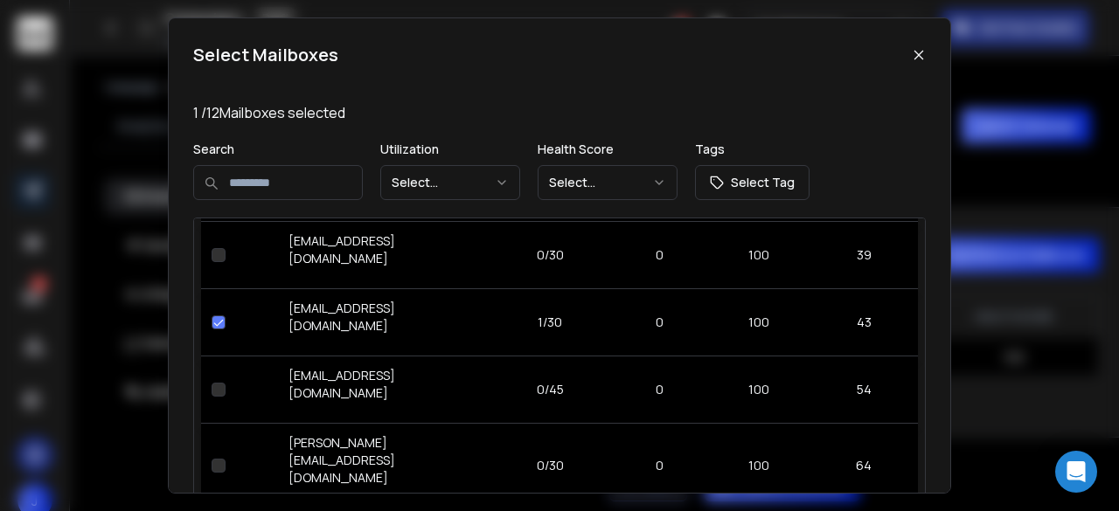
scroll to position [150, 0]
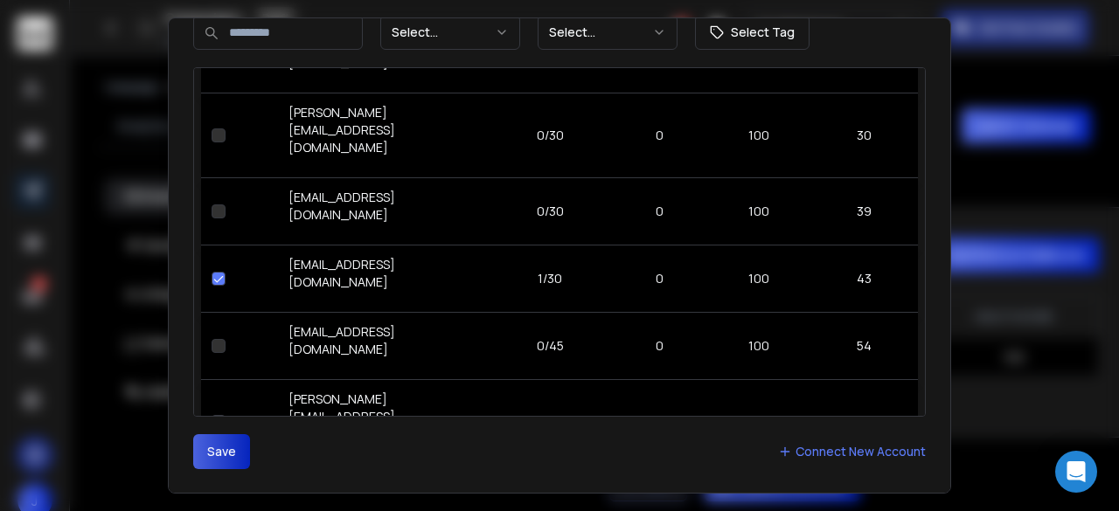
scroll to position [199, 0]
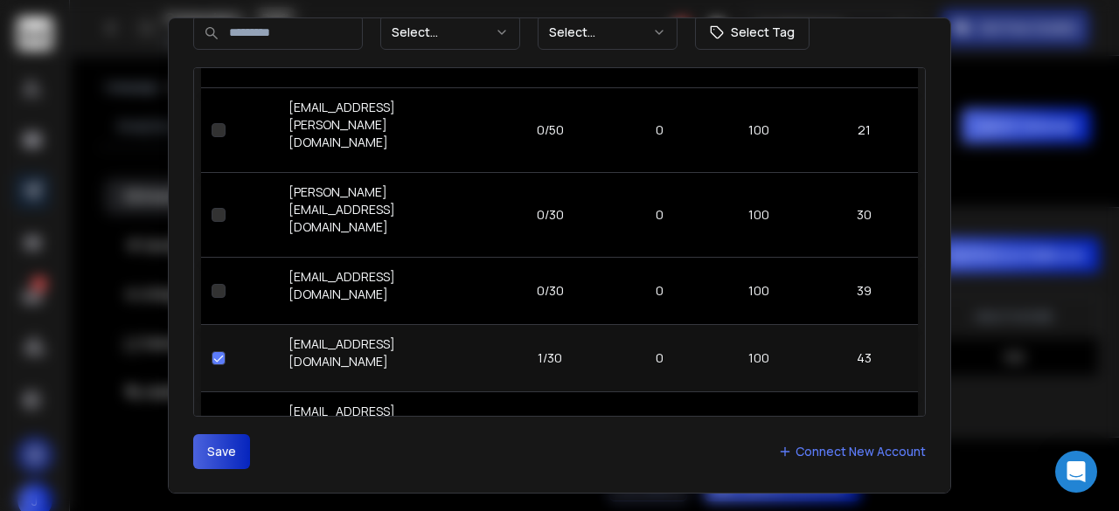
click at [217, 351] on button "button" at bounding box center [219, 358] width 14 height 14
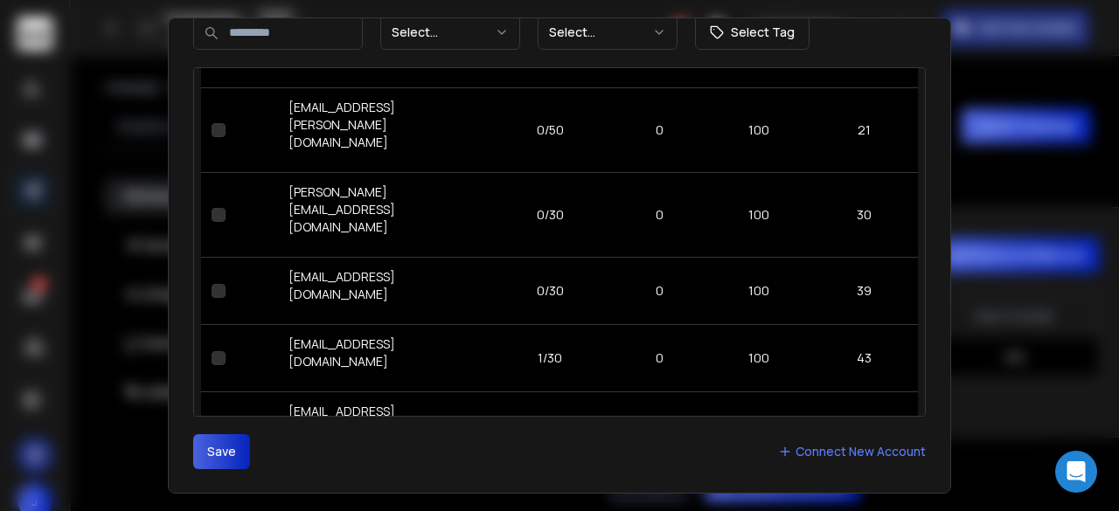
click at [232, 463] on button "Save" at bounding box center [221, 451] width 57 height 35
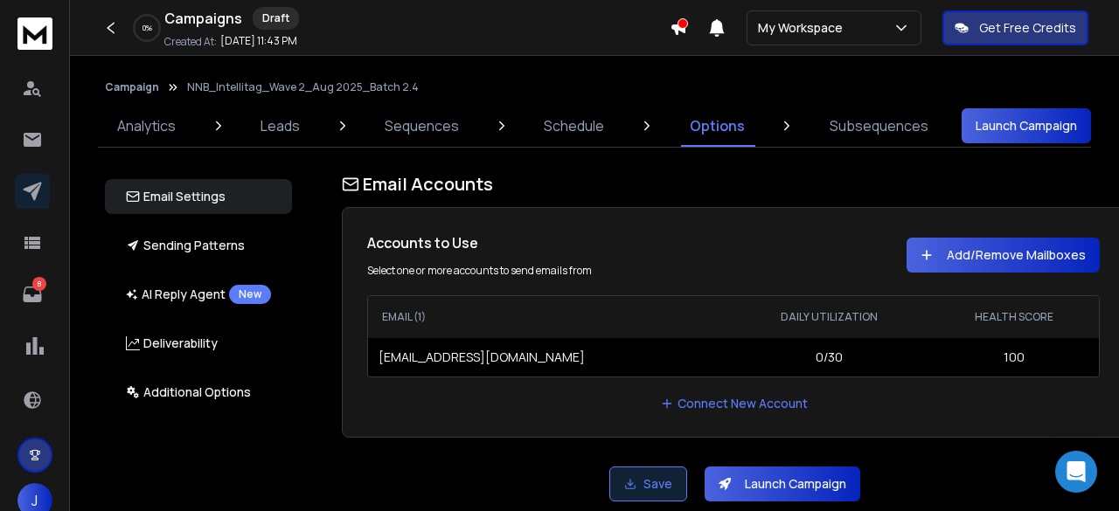
click at [650, 497] on button "Save" at bounding box center [648, 484] width 78 height 35
click at [746, 493] on button "Launch Campaign" at bounding box center [782, 484] width 156 height 35
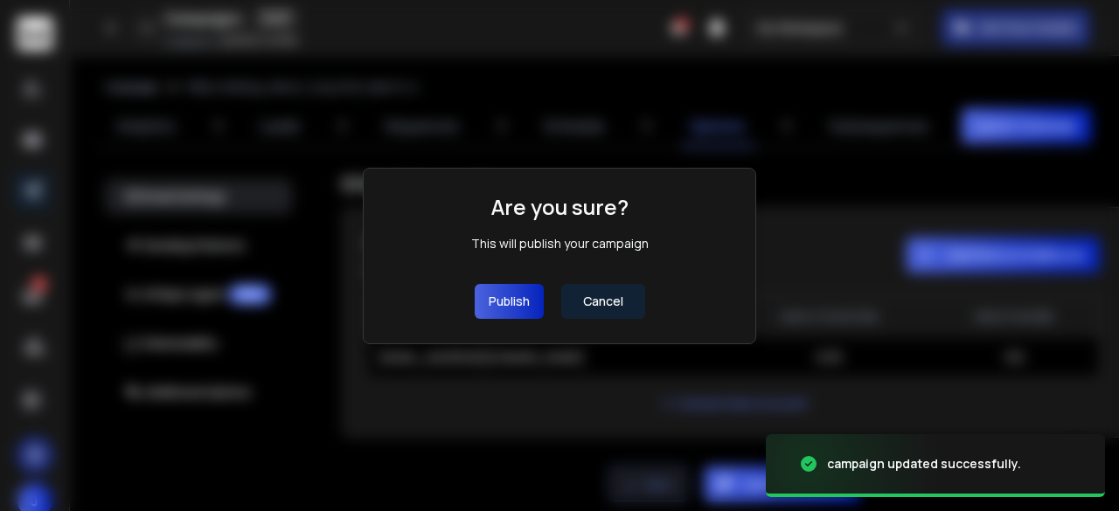
click at [505, 300] on button "Publish" at bounding box center [509, 301] width 69 height 35
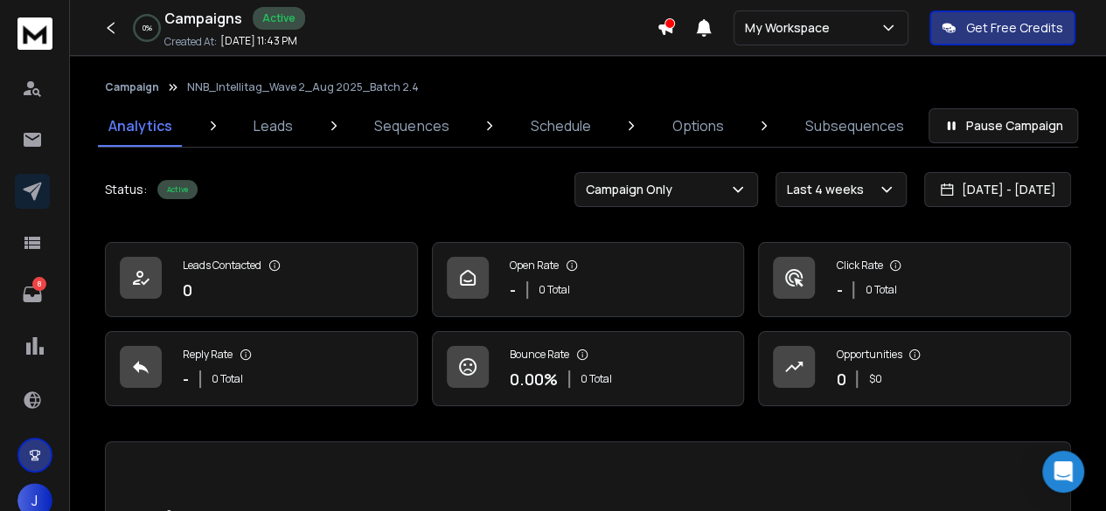
click at [116, 89] on button "Campaign" at bounding box center [132, 87] width 54 height 14
